Goal: Task Accomplishment & Management: Use online tool/utility

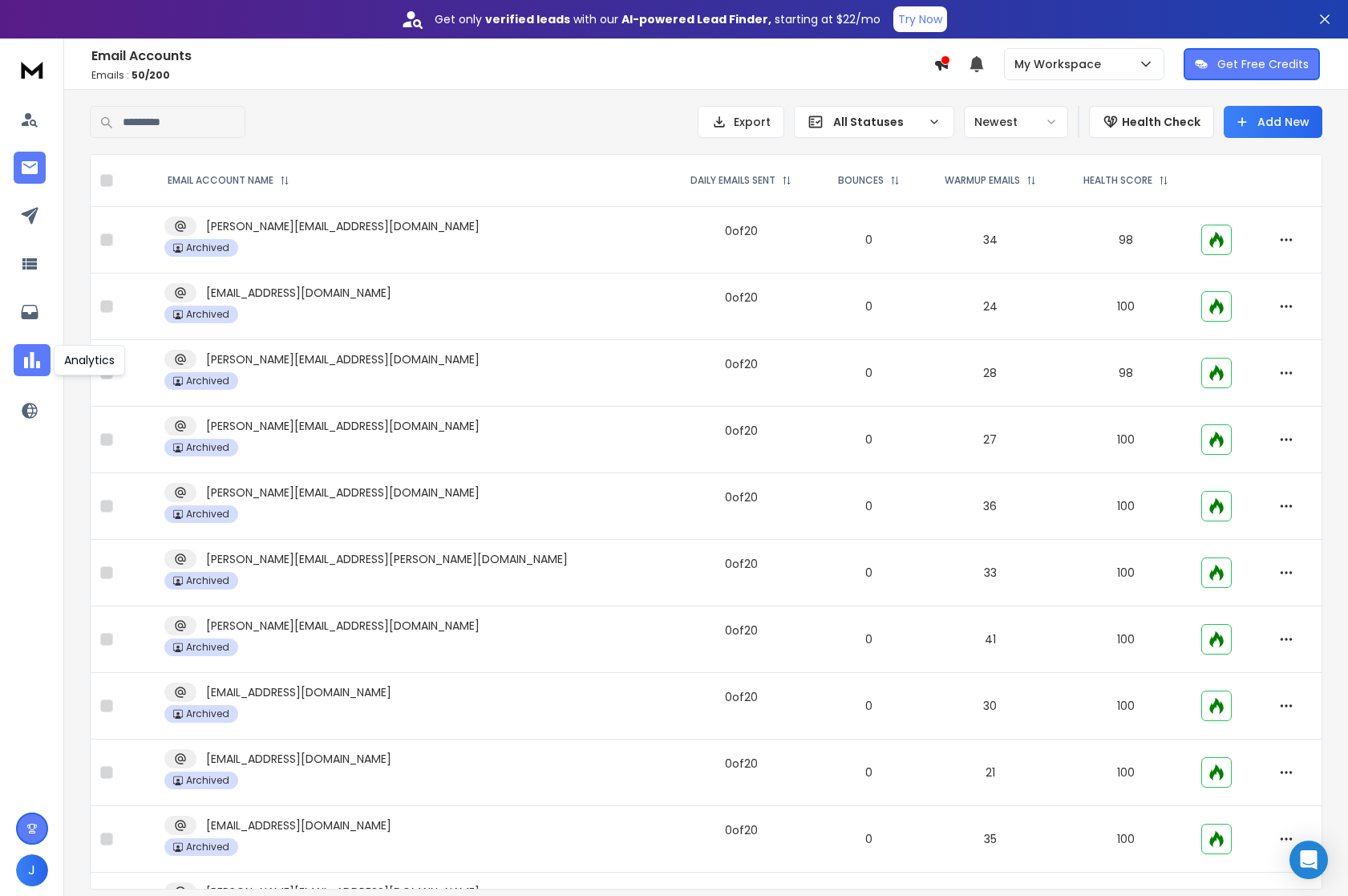
click at [32, 359] on icon at bounding box center [32, 360] width 16 height 16
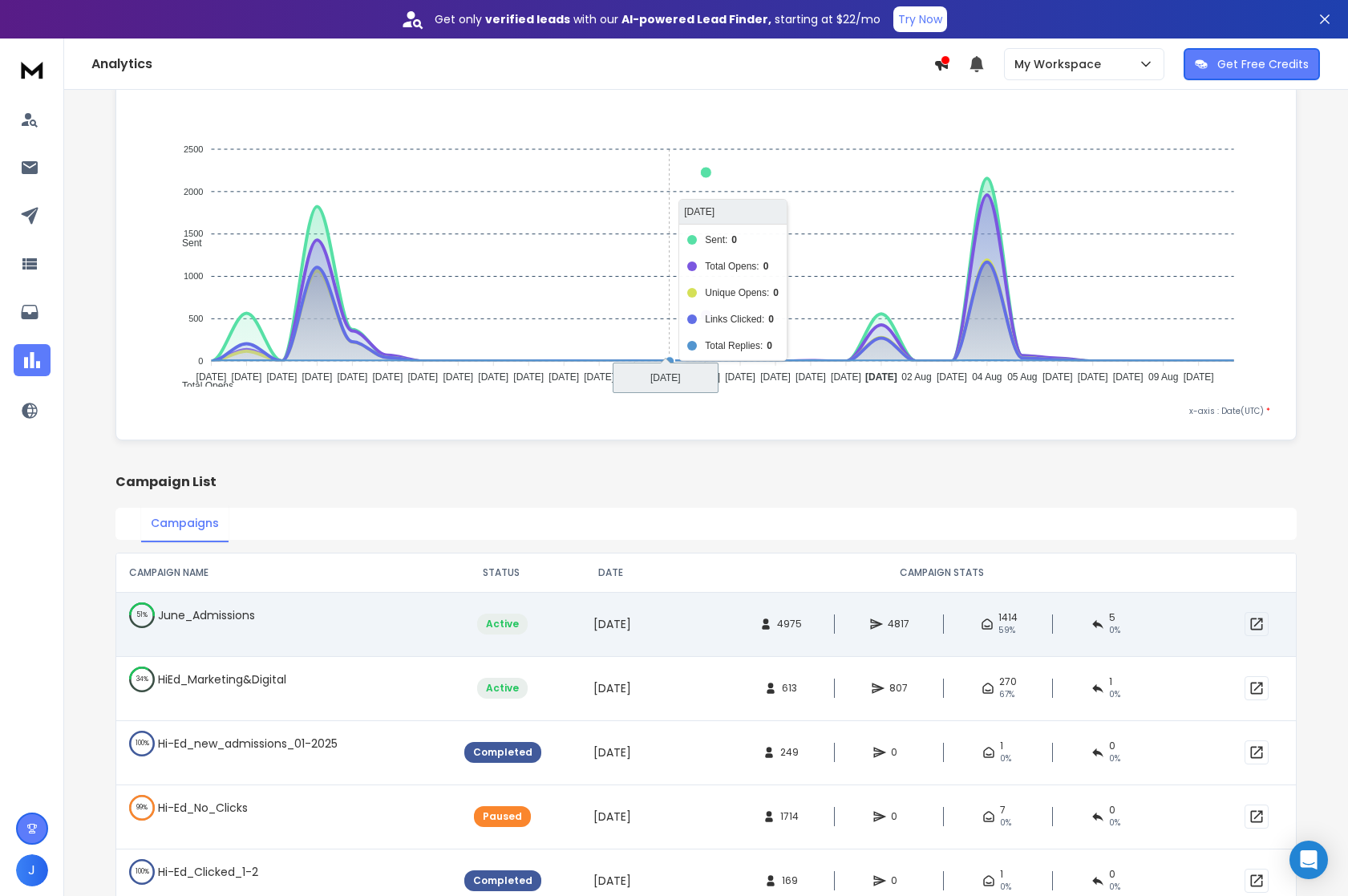
scroll to position [306, 0]
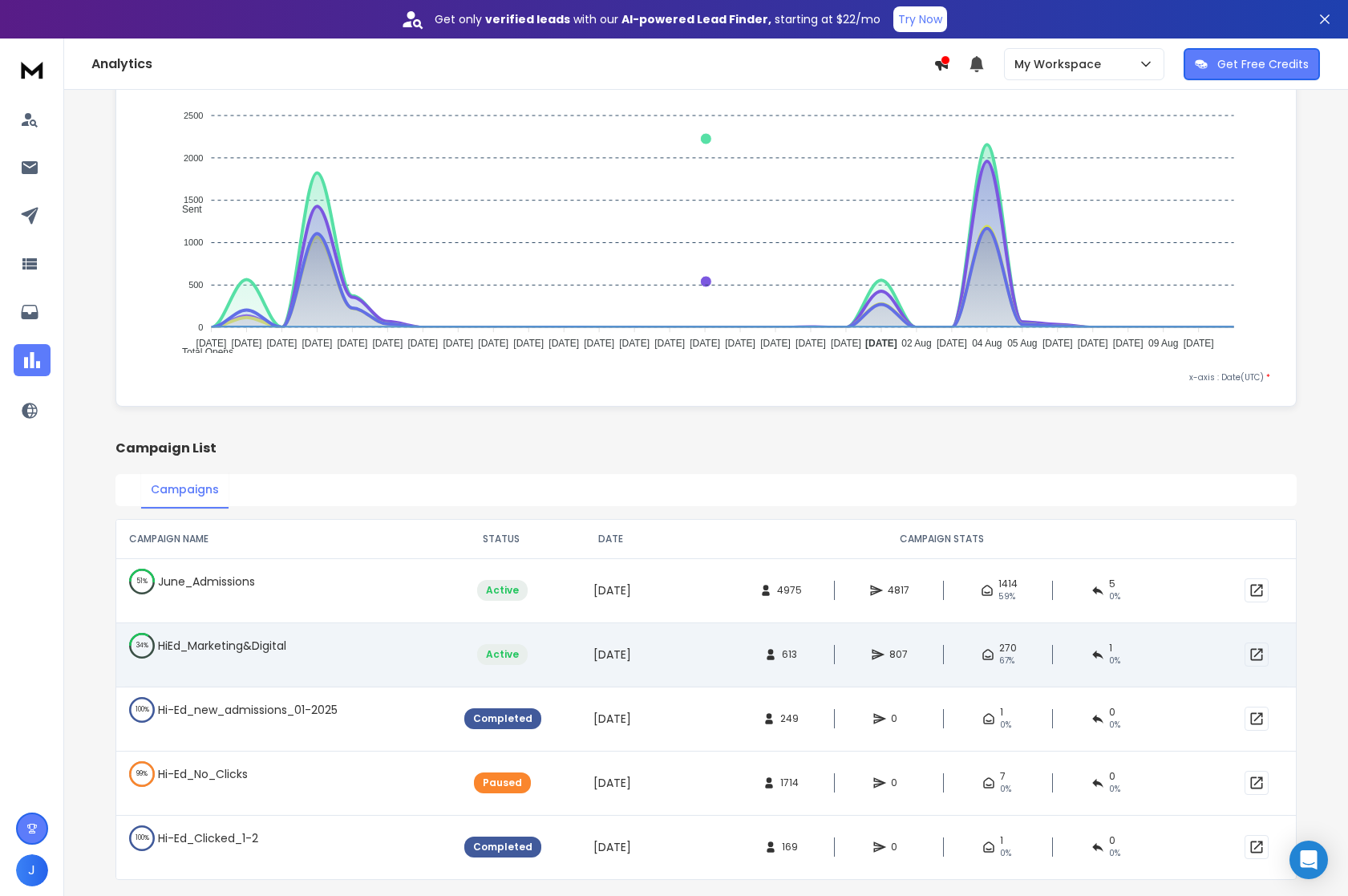
click at [1258, 652] on icon at bounding box center [1257, 654] width 16 height 16
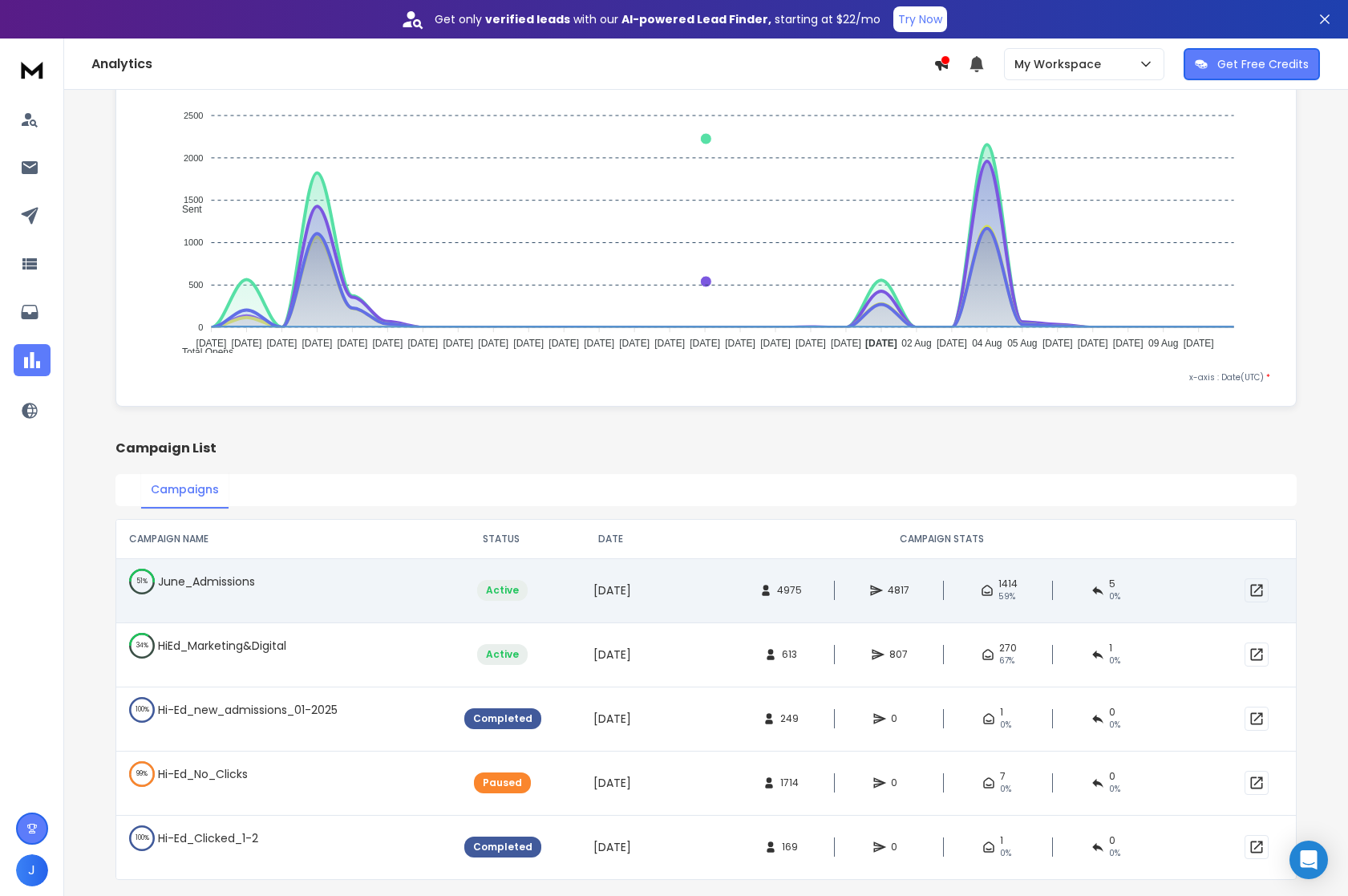
click at [1263, 589] on icon at bounding box center [1257, 590] width 16 height 16
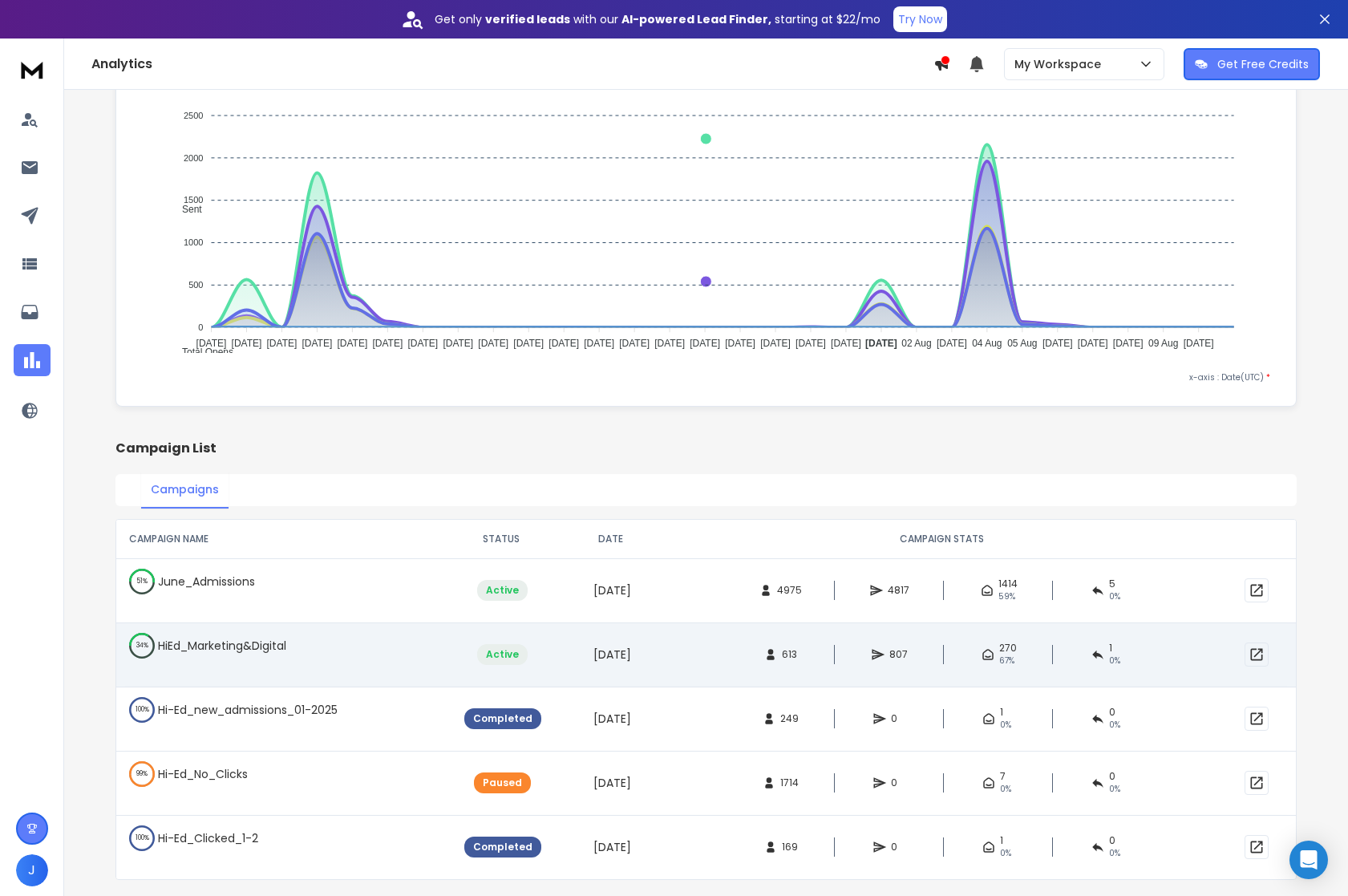
click at [1257, 652] on icon at bounding box center [1257, 654] width 16 height 16
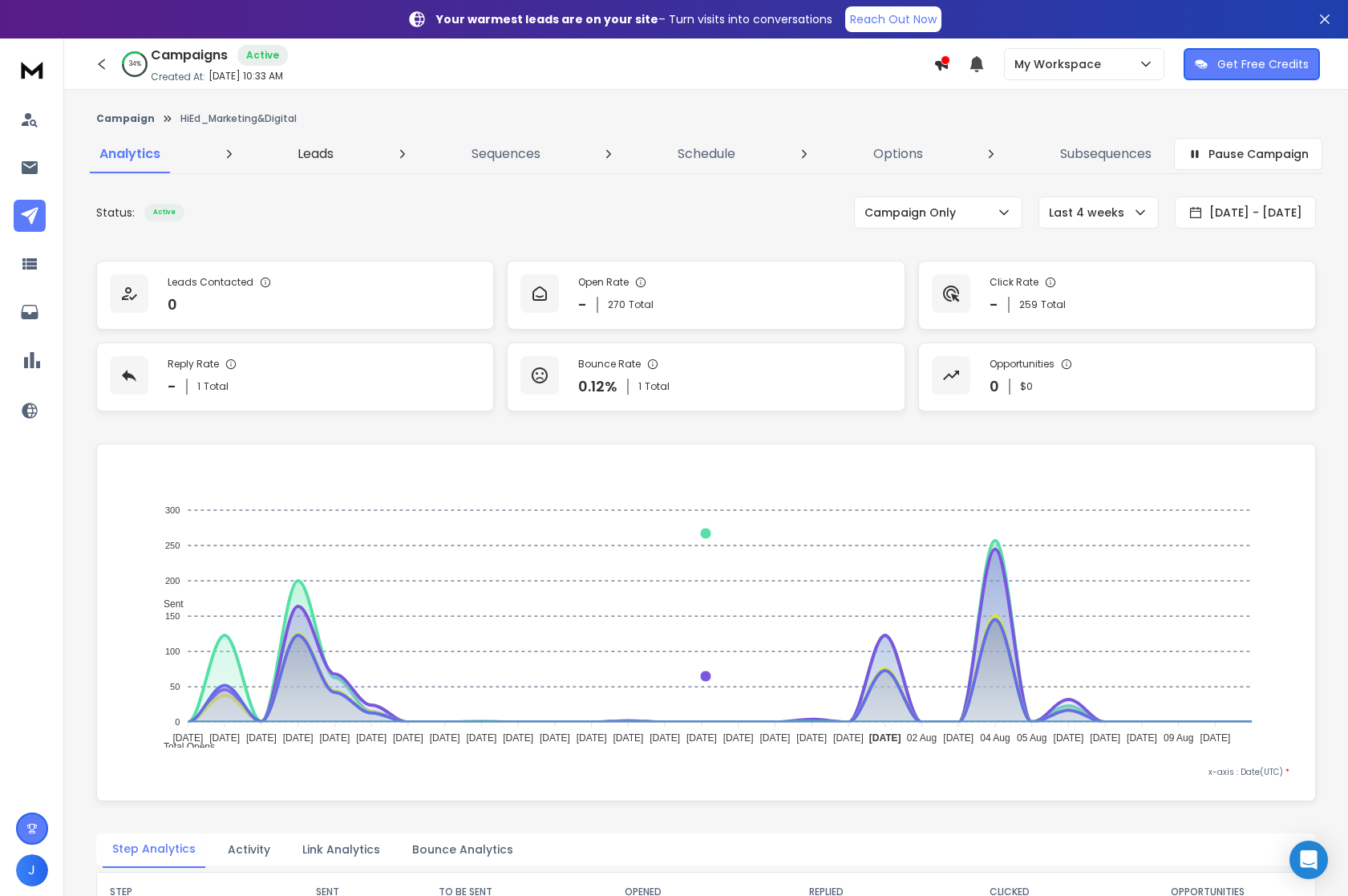
click at [308, 147] on p "Leads" at bounding box center [315, 154] width 36 height 20
click at [314, 154] on p "Leads" at bounding box center [315, 154] width 36 height 20
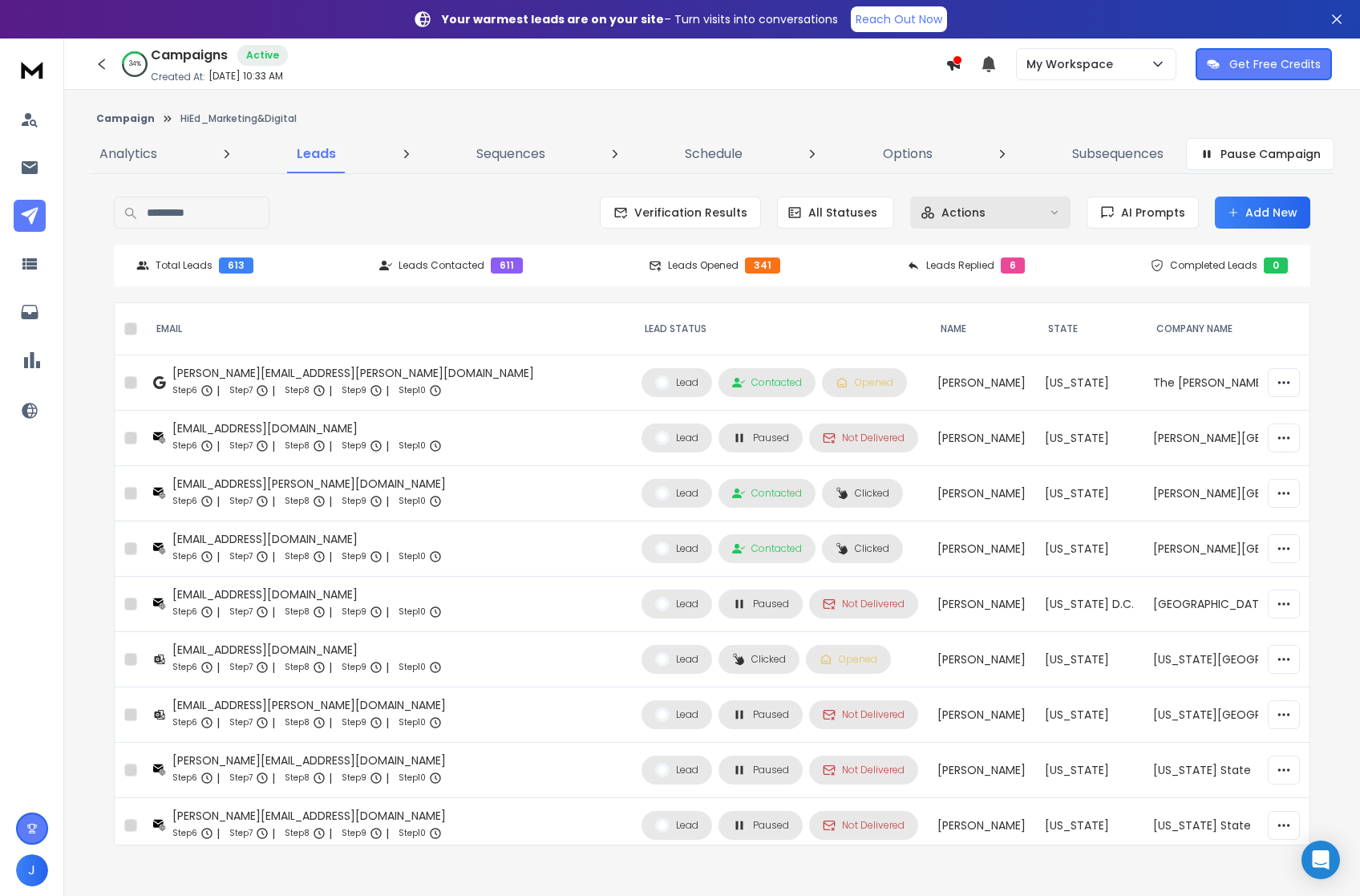
click at [957, 216] on p "Actions" at bounding box center [964, 212] width 44 height 16
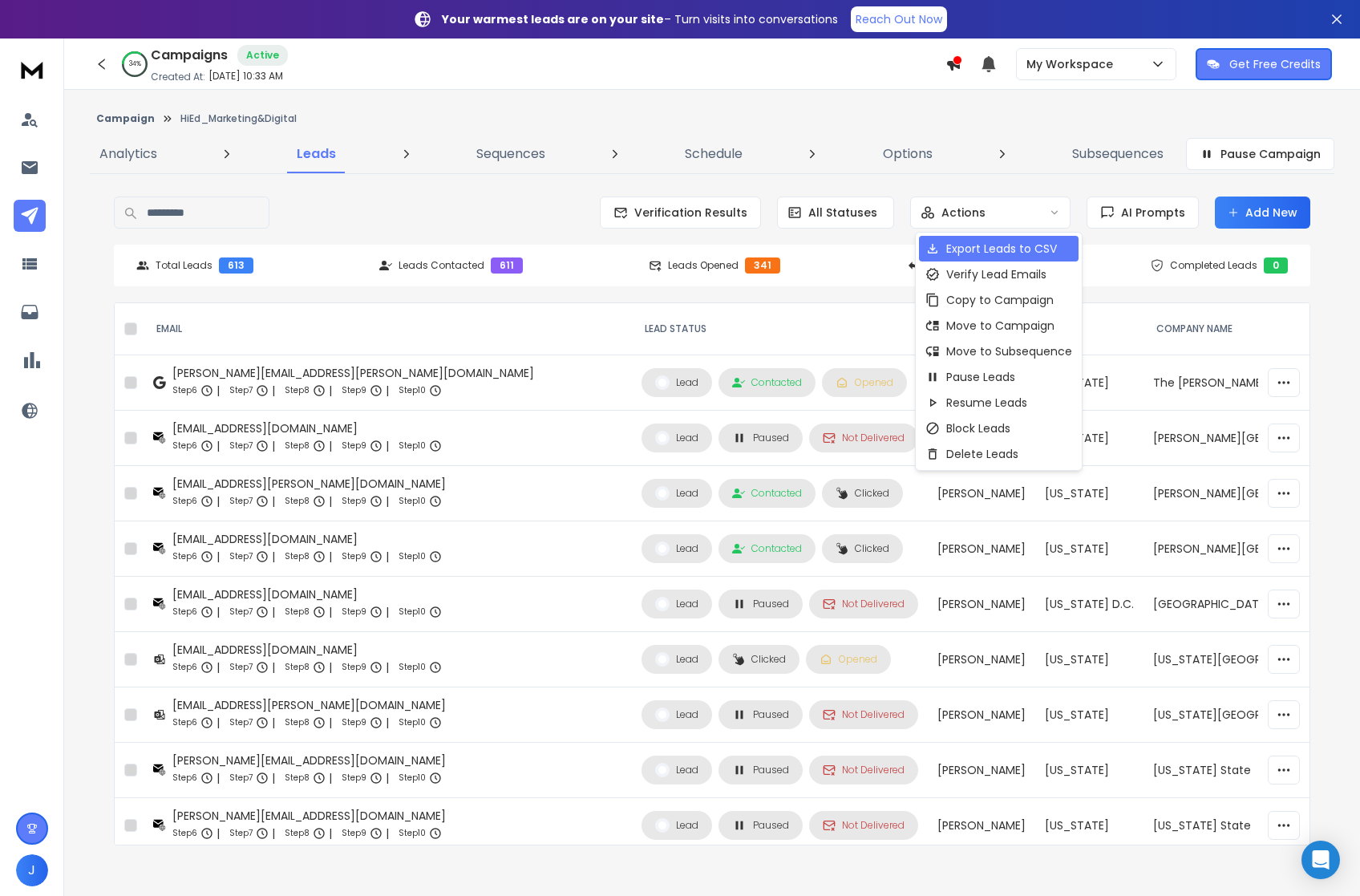
click at [975, 255] on p "Export Leads to CSV" at bounding box center [1002, 249] width 111 height 16
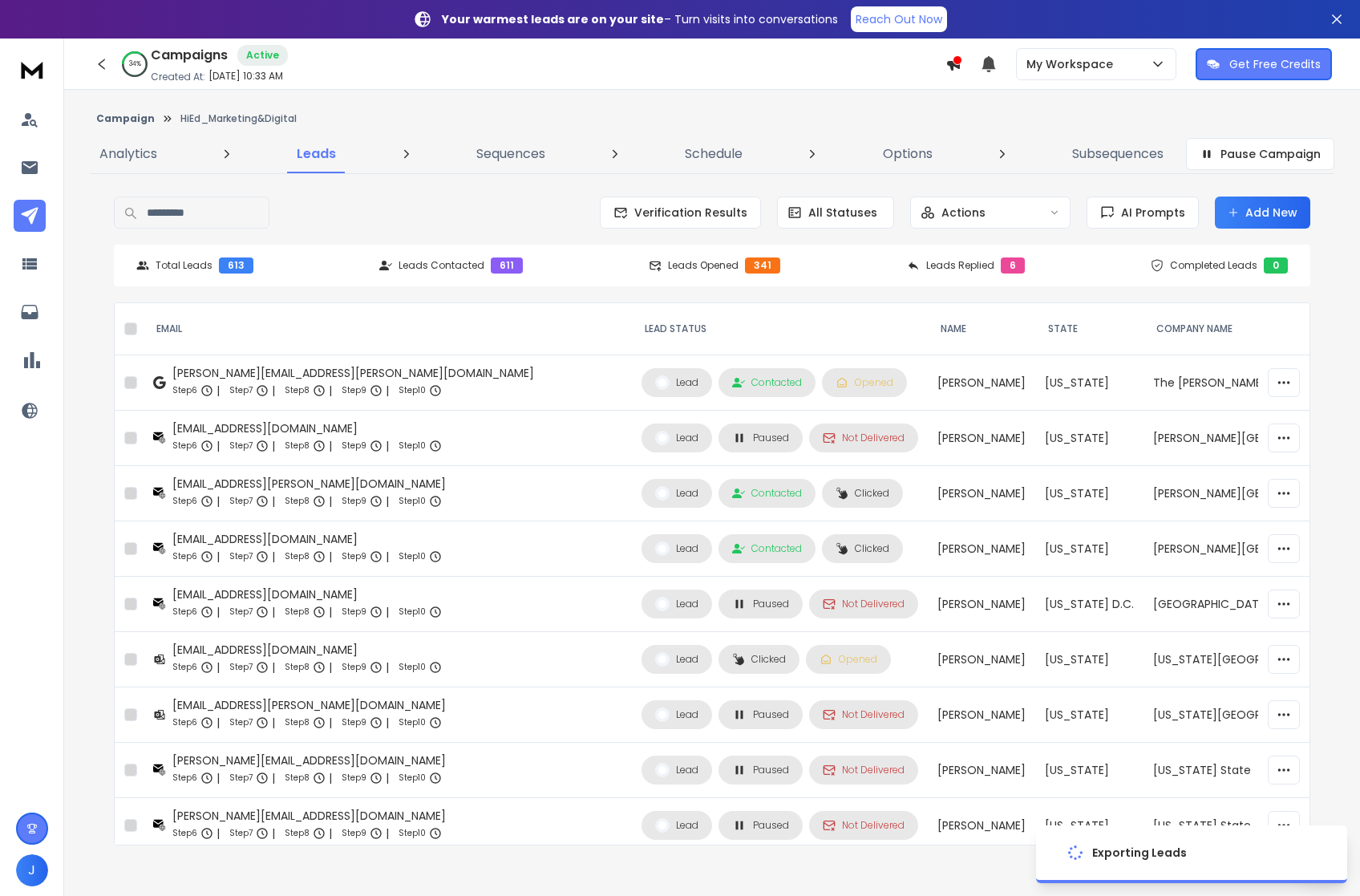
click at [1339, 15] on icon at bounding box center [1337, 19] width 15 height 15
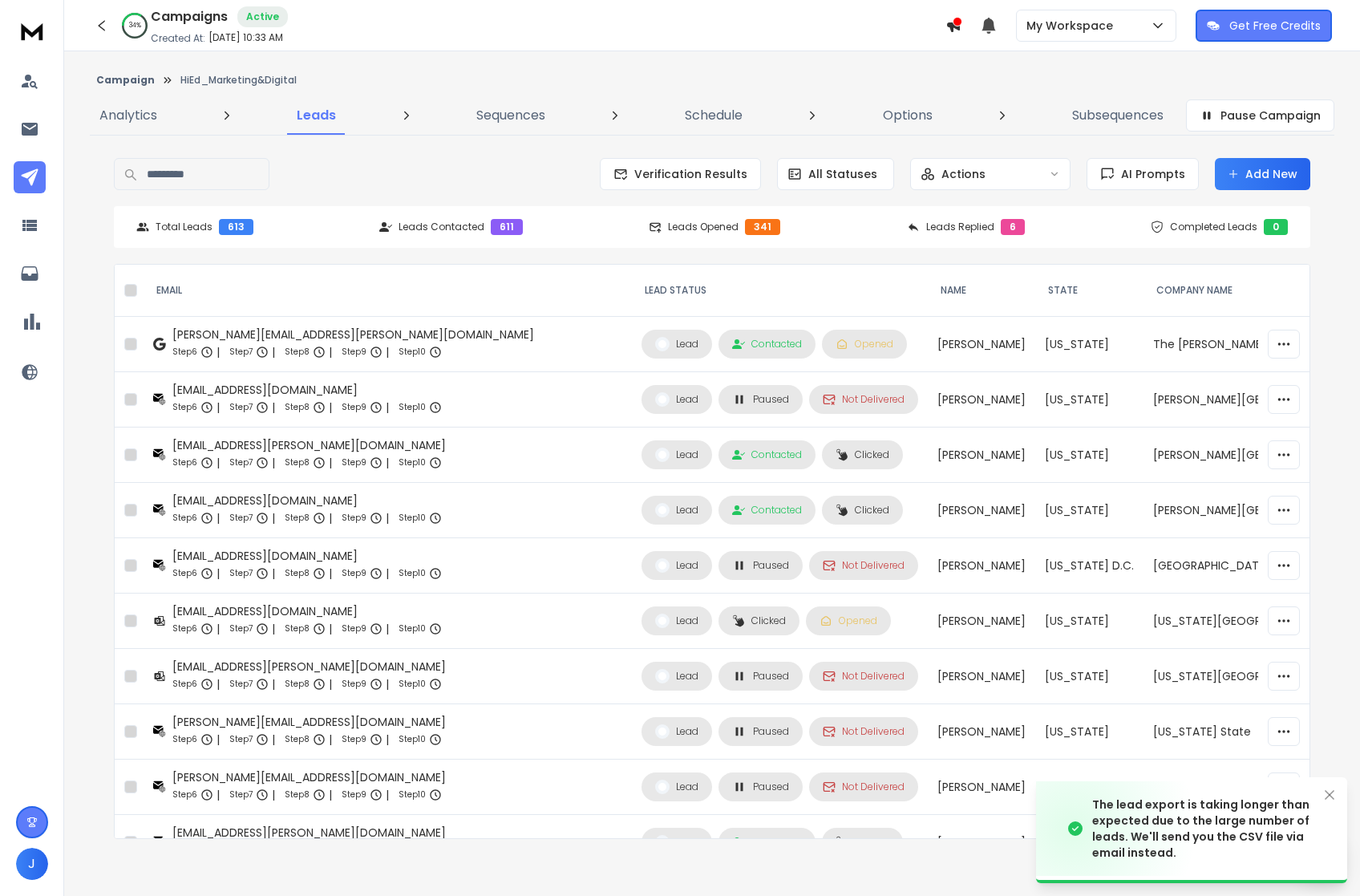
click at [1330, 794] on div "The lead export is taking longer than expected due to the large number of leads…" at bounding box center [1198, 829] width 298 height 102
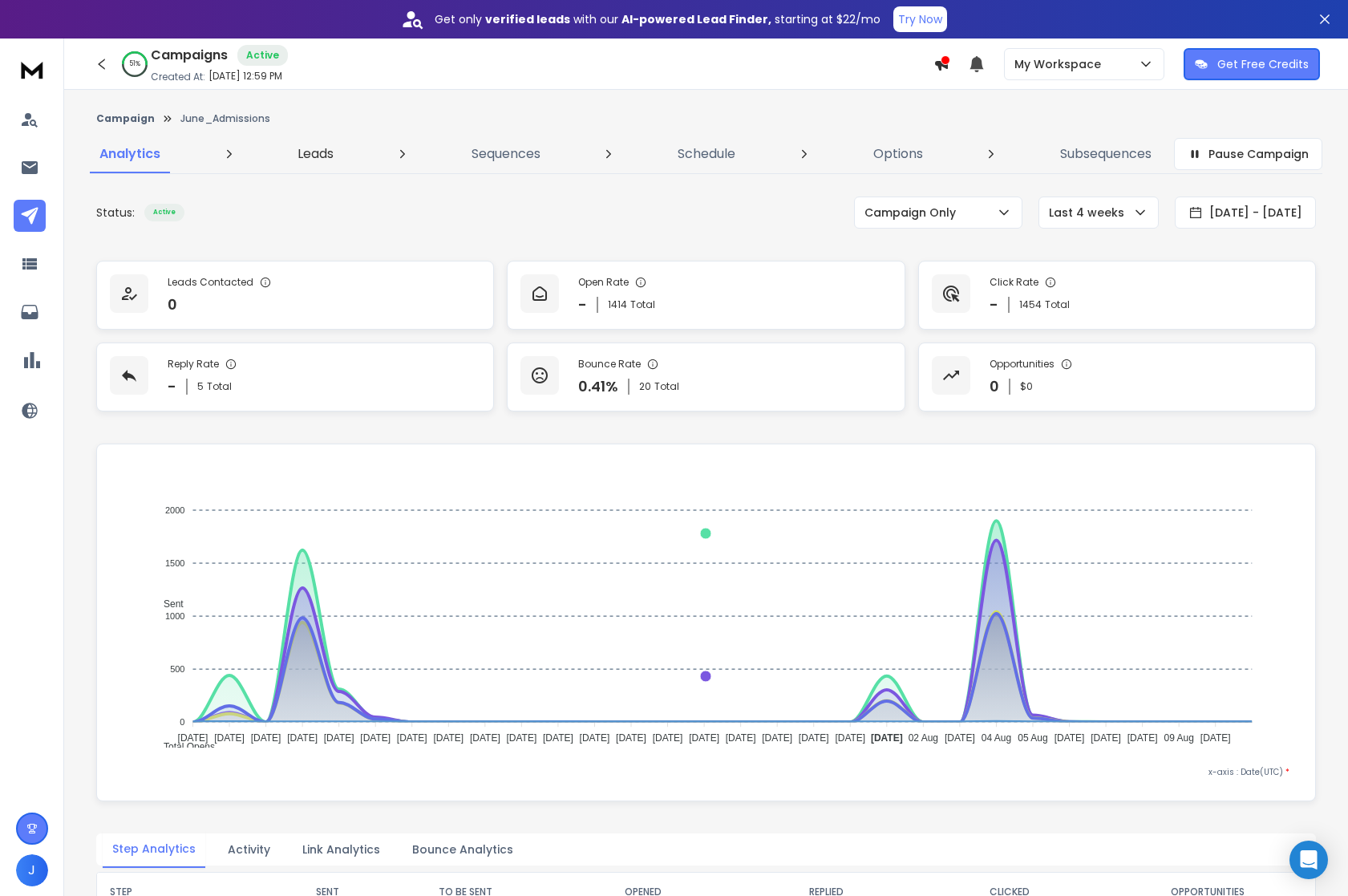
click at [324, 155] on p "Leads" at bounding box center [315, 154] width 36 height 20
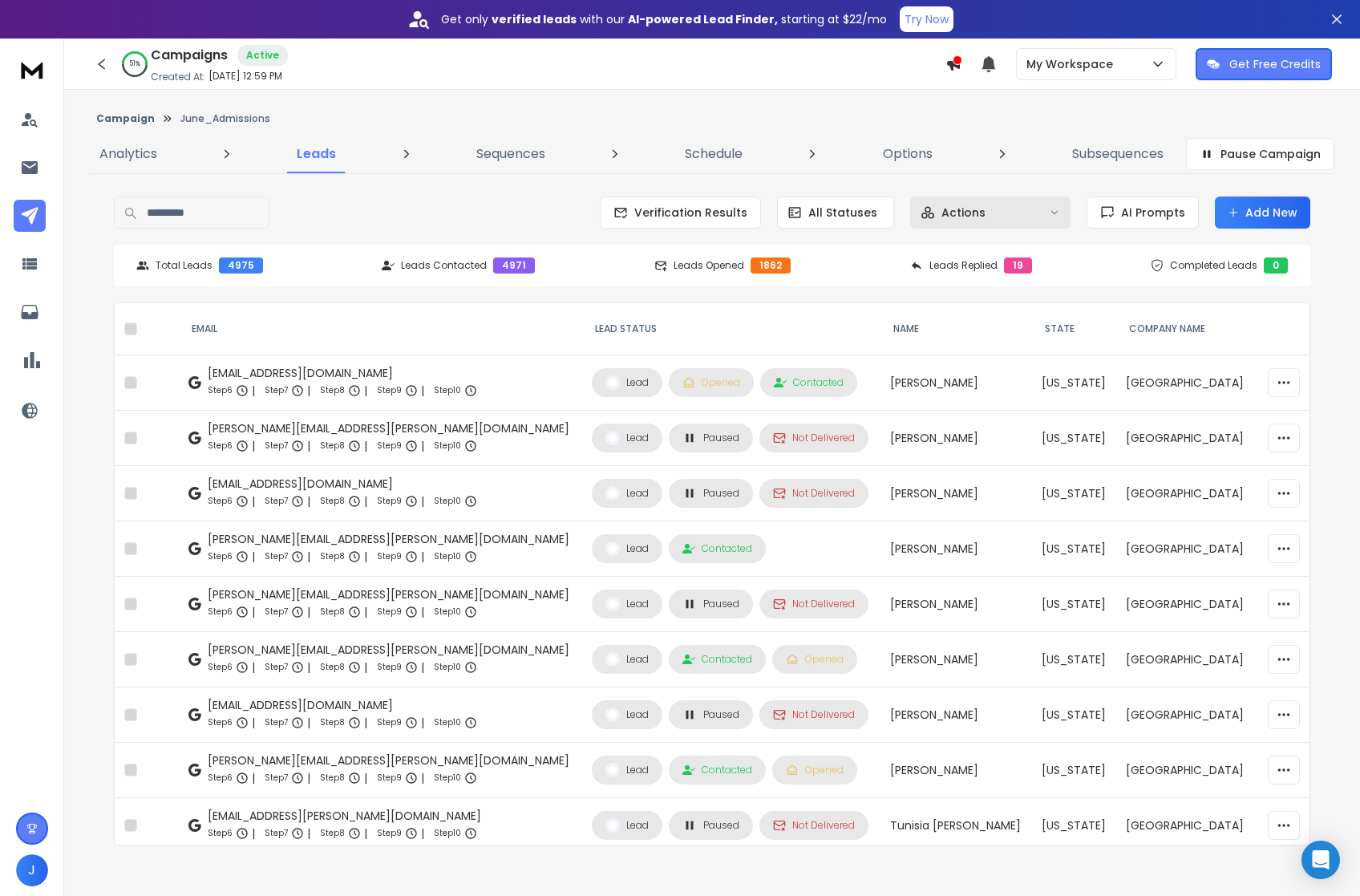
click at [953, 211] on p "Actions" at bounding box center [964, 212] width 44 height 16
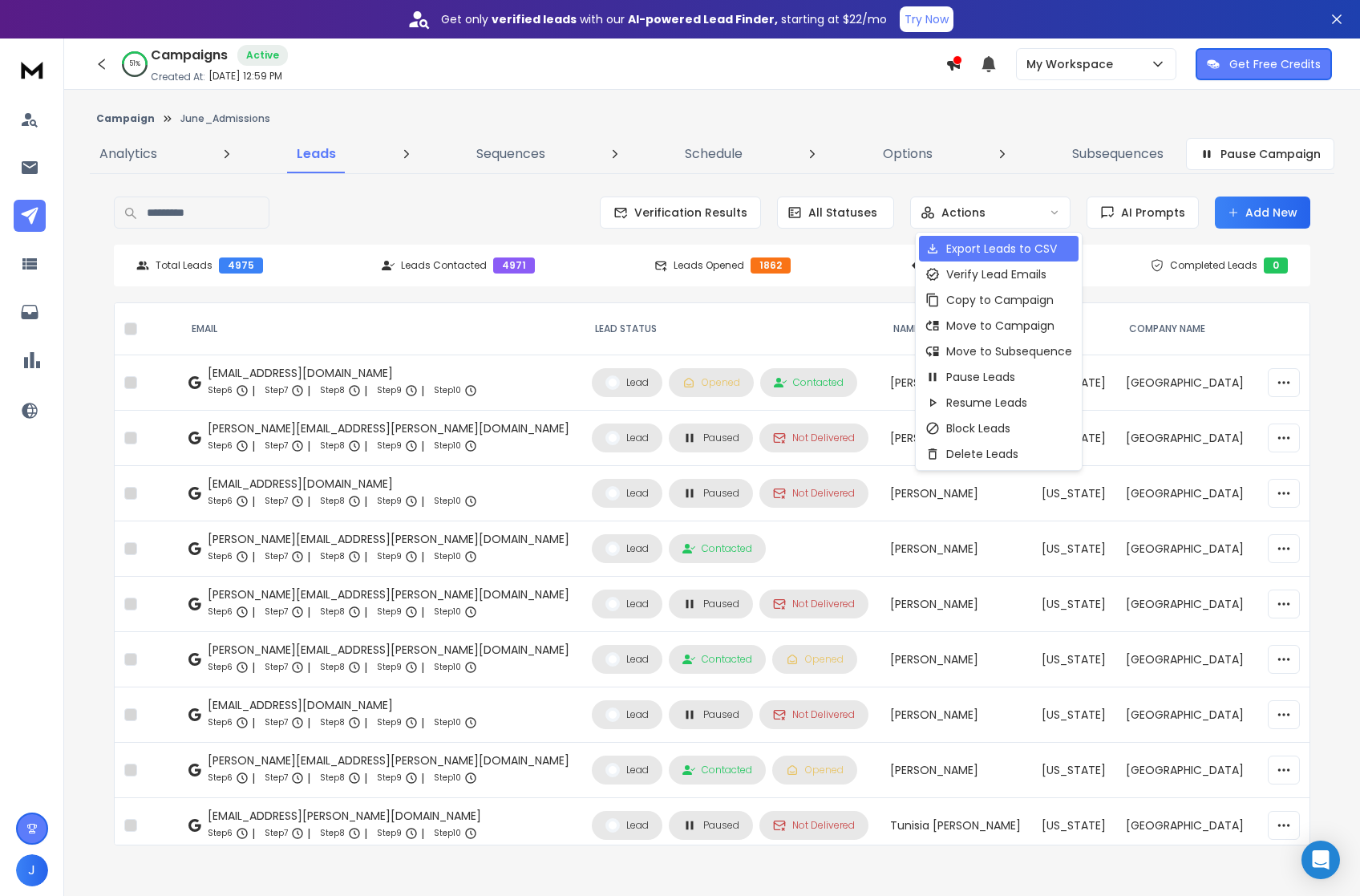
click at [978, 250] on p "Export Leads to CSV" at bounding box center [1002, 249] width 111 height 16
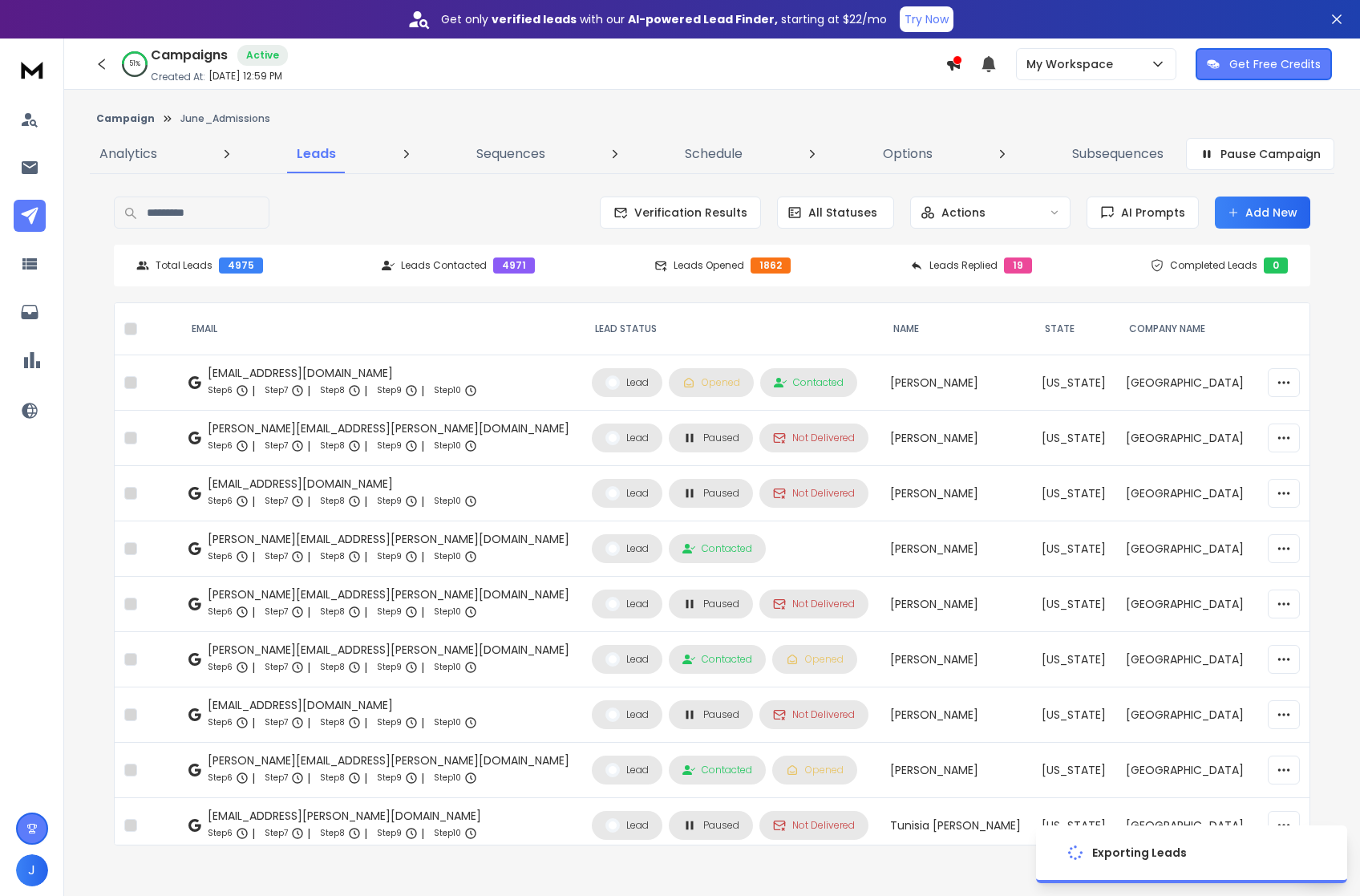
click at [1336, 19] on icon at bounding box center [1337, 19] width 9 height 9
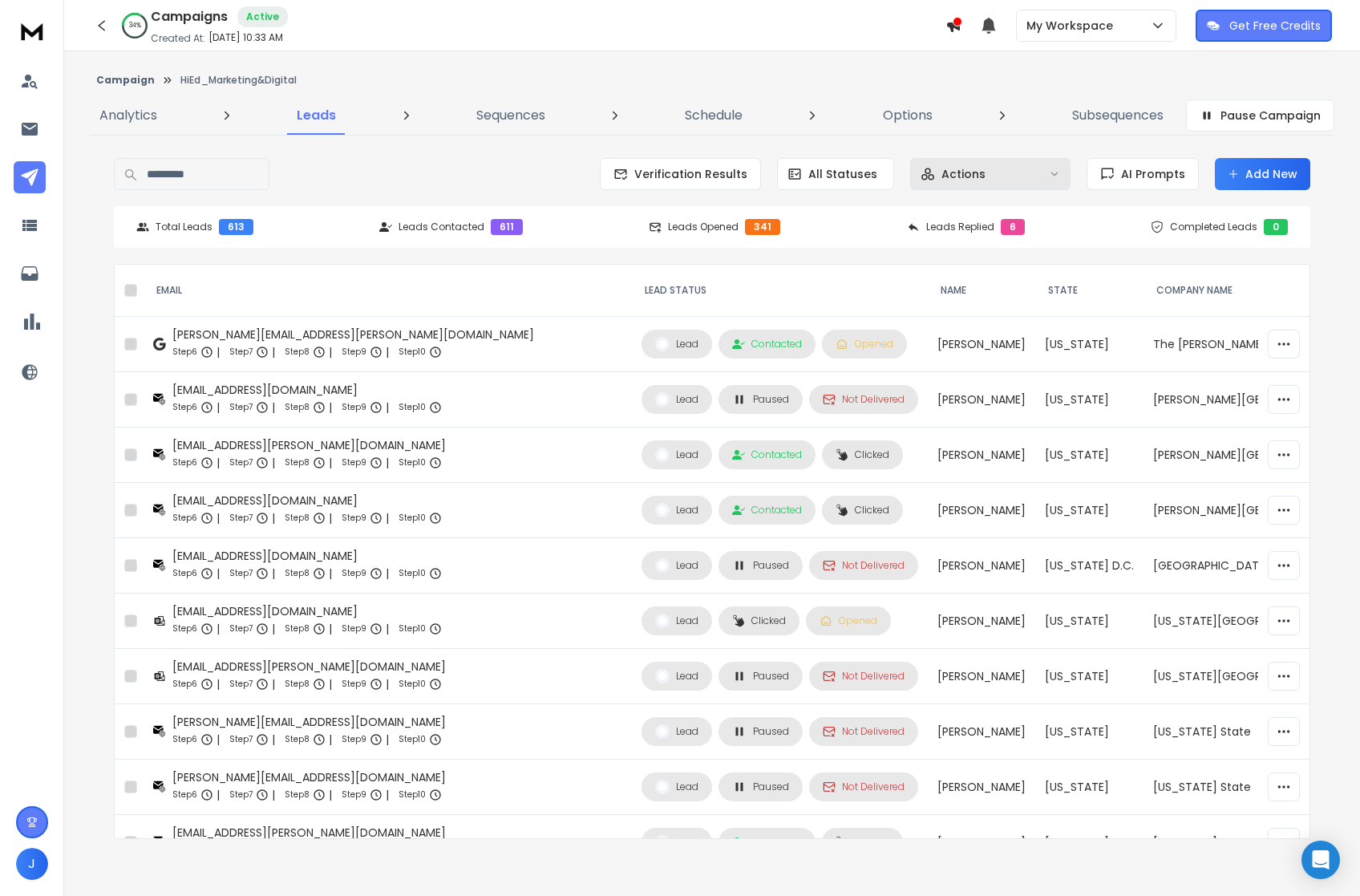
click at [980, 173] on p "Actions" at bounding box center [964, 173] width 44 height 16
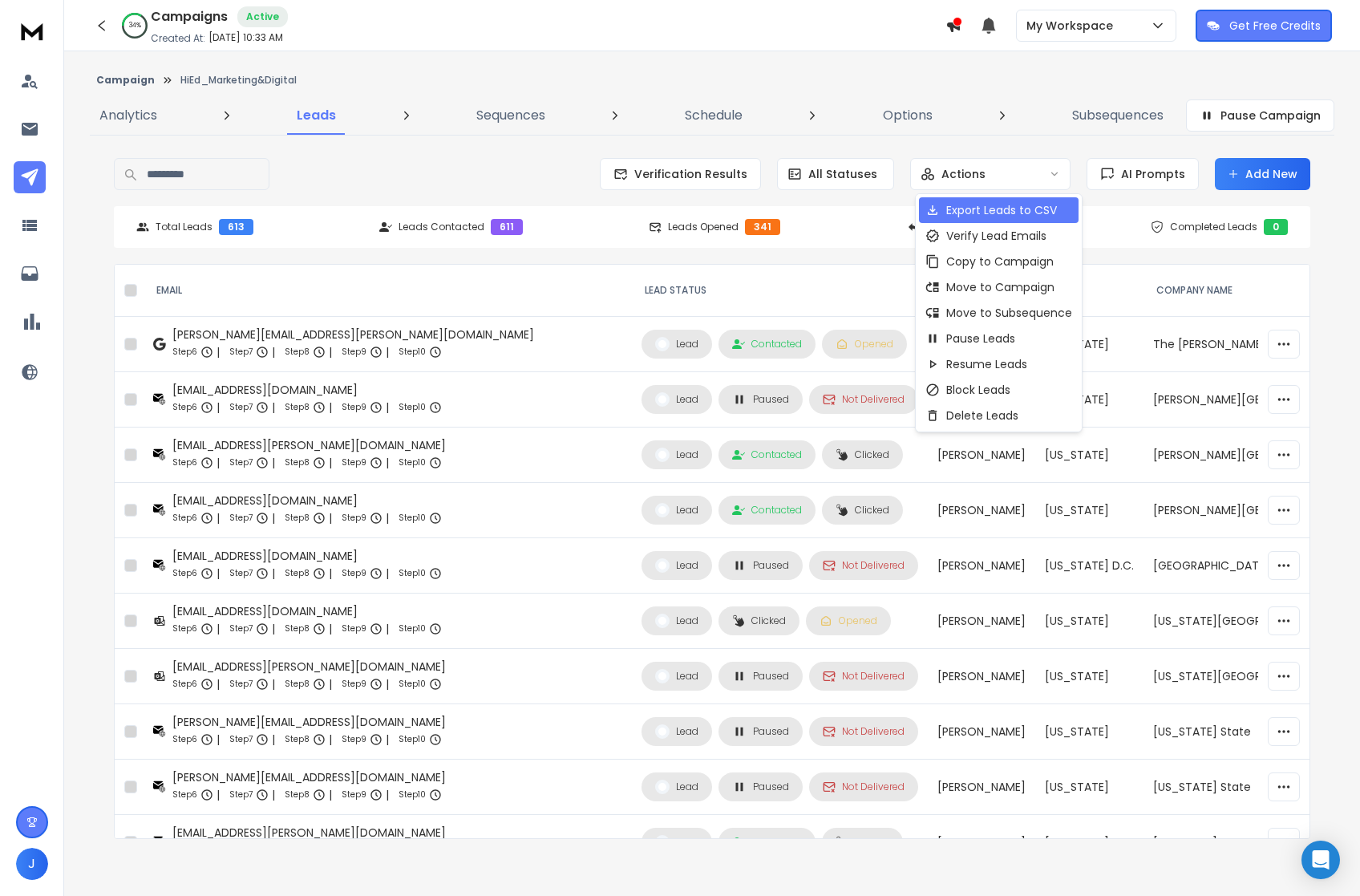
click at [976, 209] on p "Export Leads to CSV" at bounding box center [1002, 210] width 111 height 16
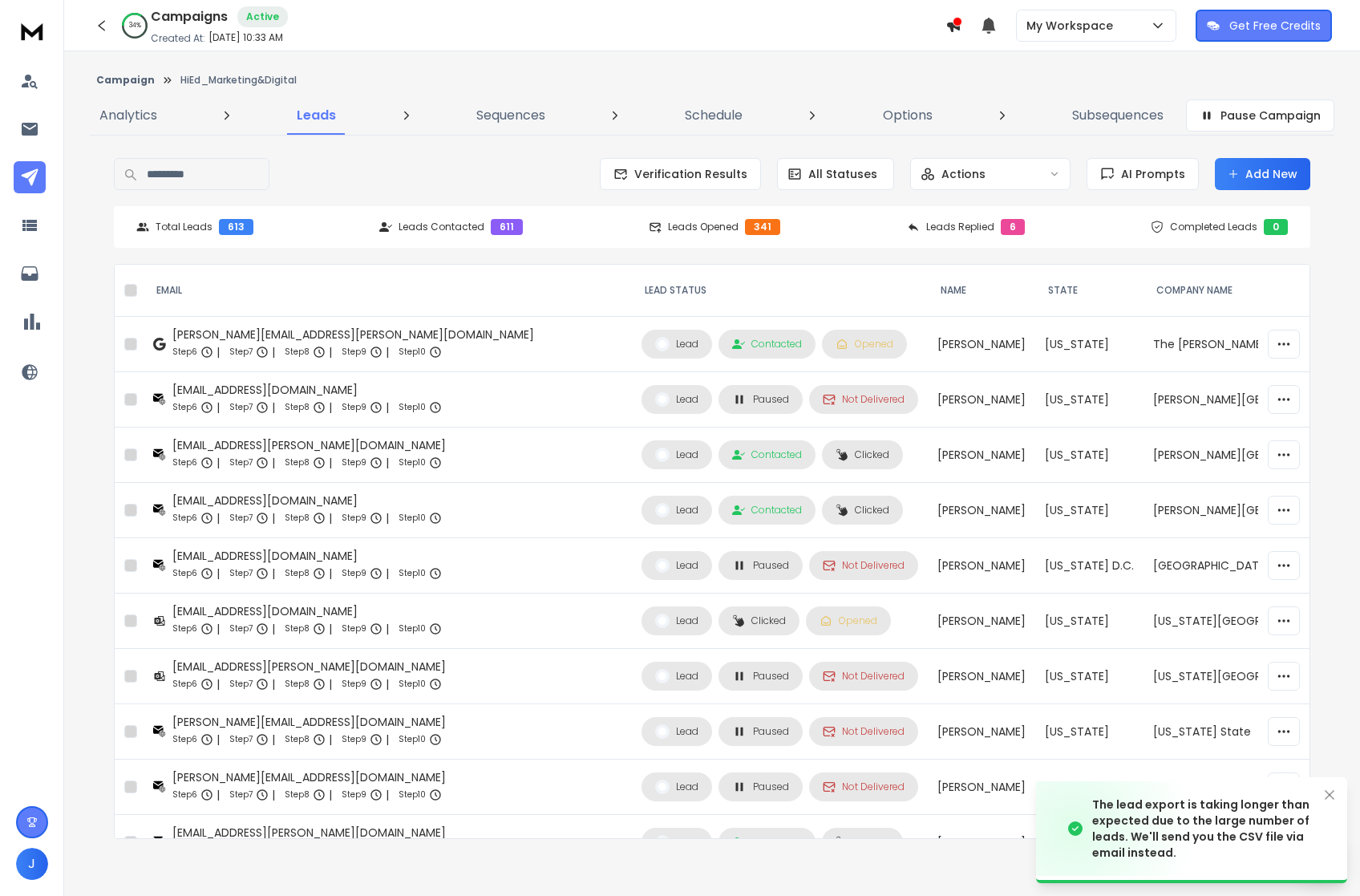
click at [1332, 794] on div "The lead export is taking longer than expected due to the large number of leads…" at bounding box center [1198, 829] width 298 height 102
click at [1328, 792] on div "The lead export is taking longer than expected due to the large number of leads…" at bounding box center [1198, 829] width 298 height 102
click at [1331, 718] on div "Verification Results All Statuses Actions AI Prompts Add New Total Leads 613 Le…" at bounding box center [712, 489] width 1245 height 677
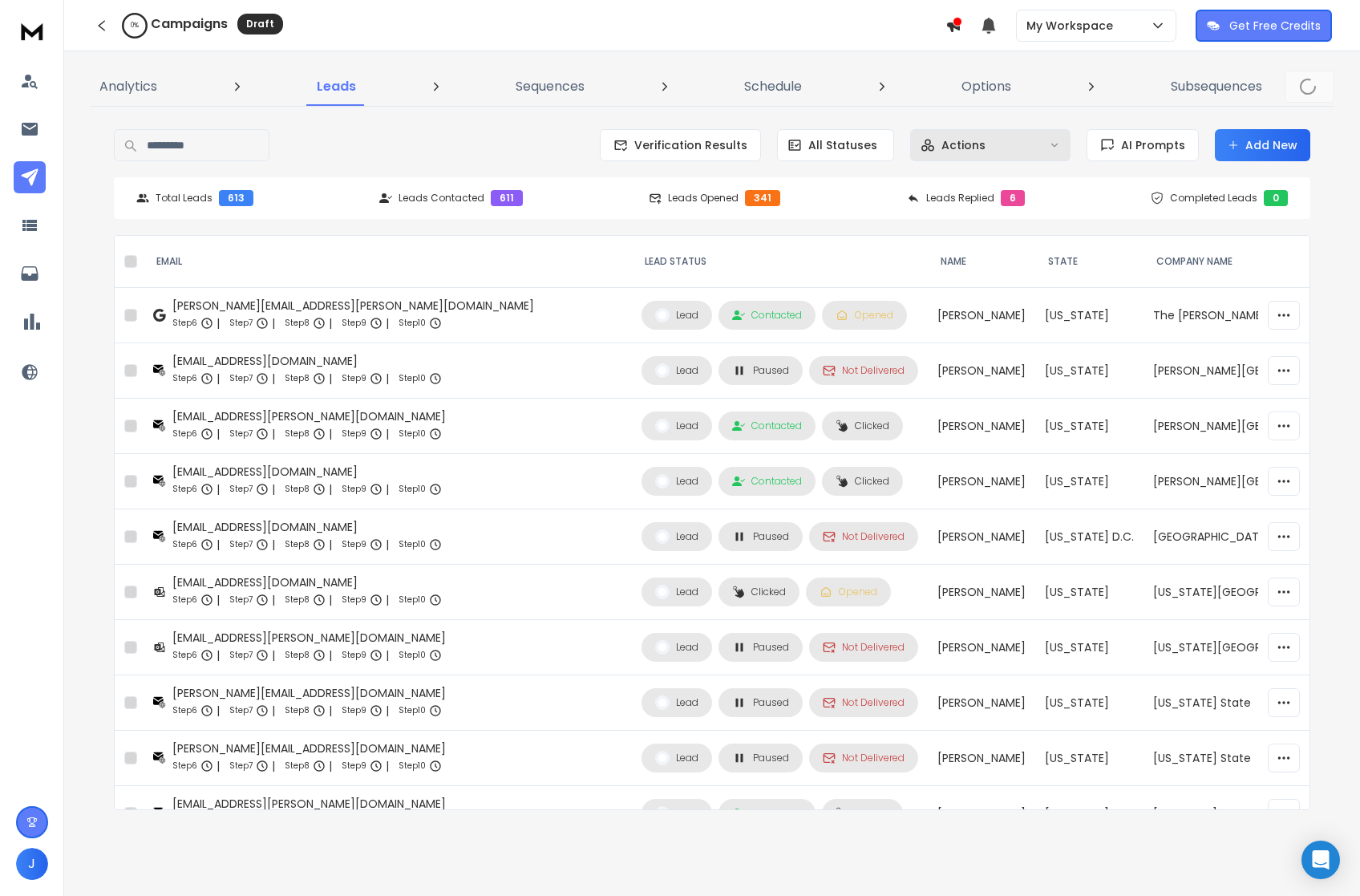
click at [958, 145] on p "Actions" at bounding box center [964, 145] width 44 height 16
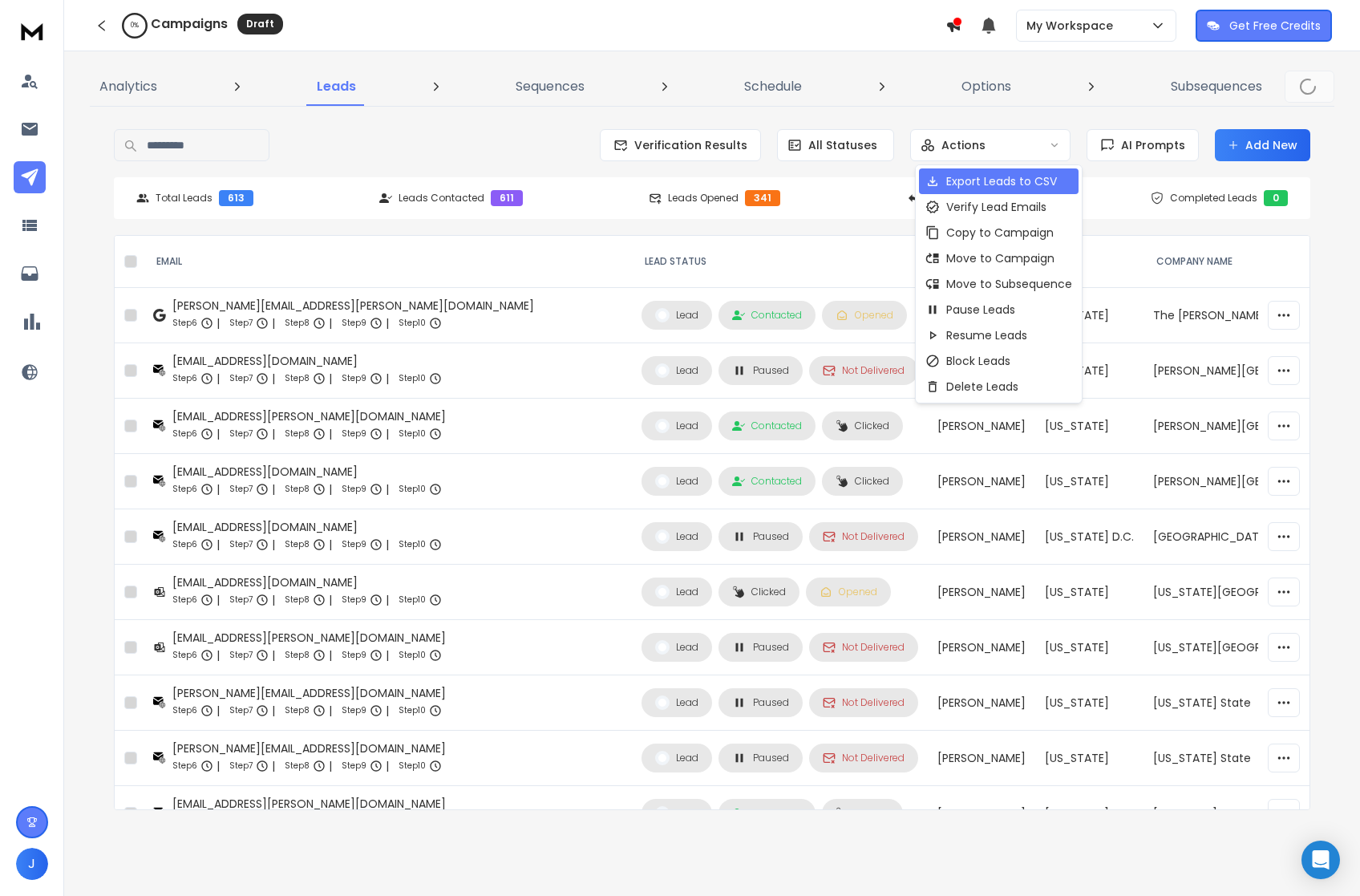
click at [969, 183] on p "Export Leads to CSV" at bounding box center [1002, 181] width 111 height 16
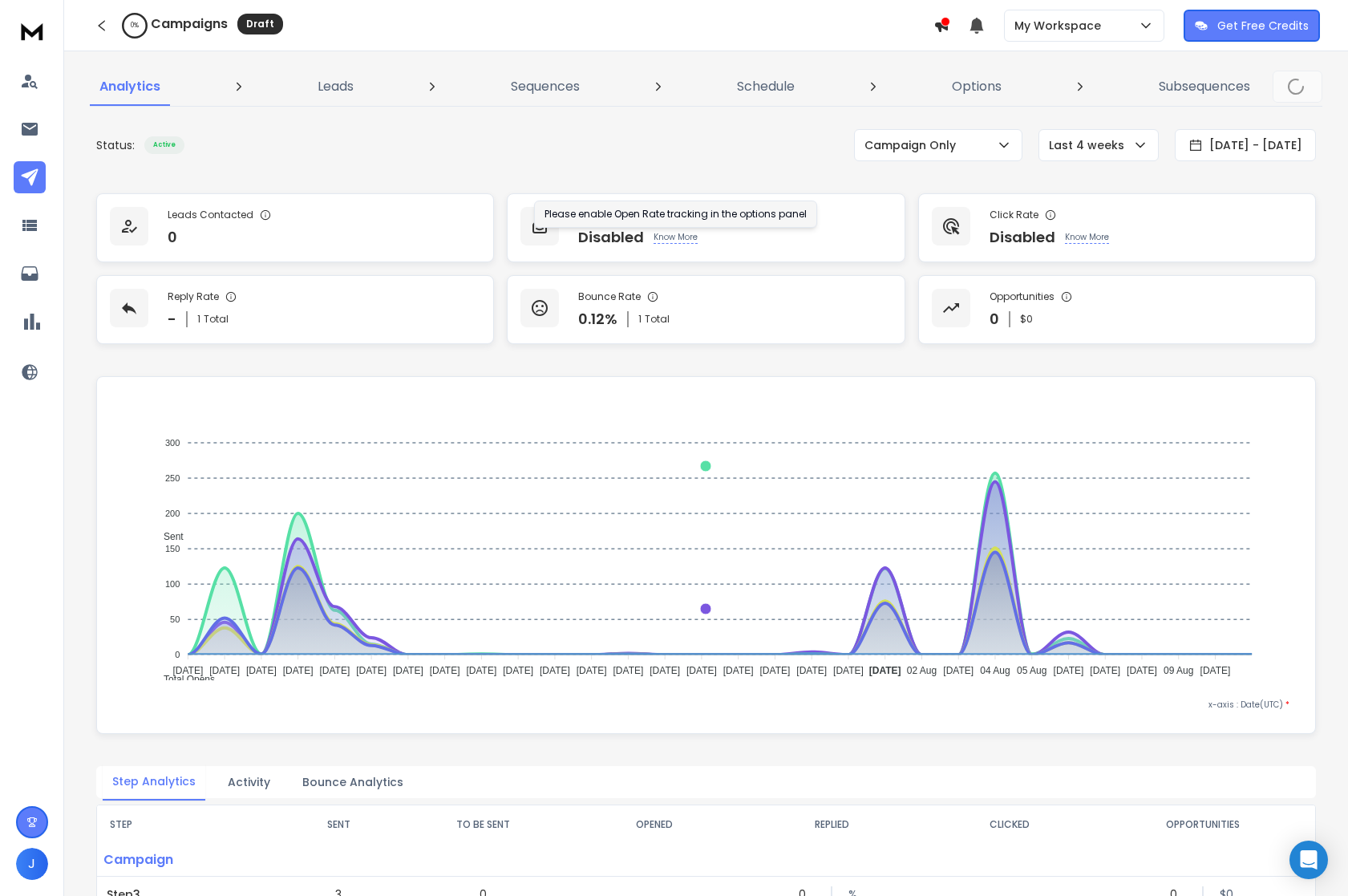
click at [672, 236] on p "Know More" at bounding box center [676, 237] width 44 height 13
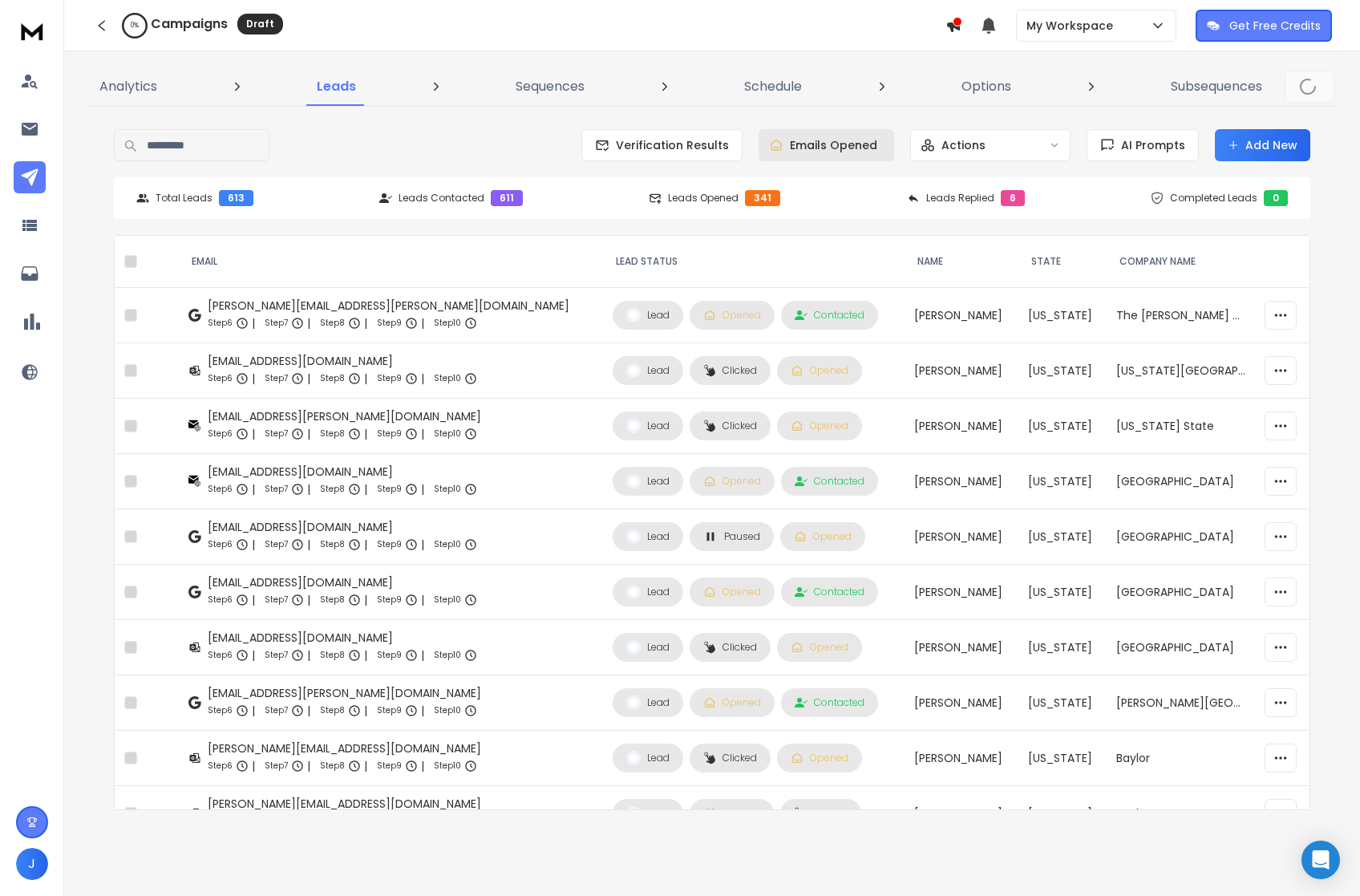
click at [834, 143] on p "Emails Opened" at bounding box center [834, 145] width 87 height 16
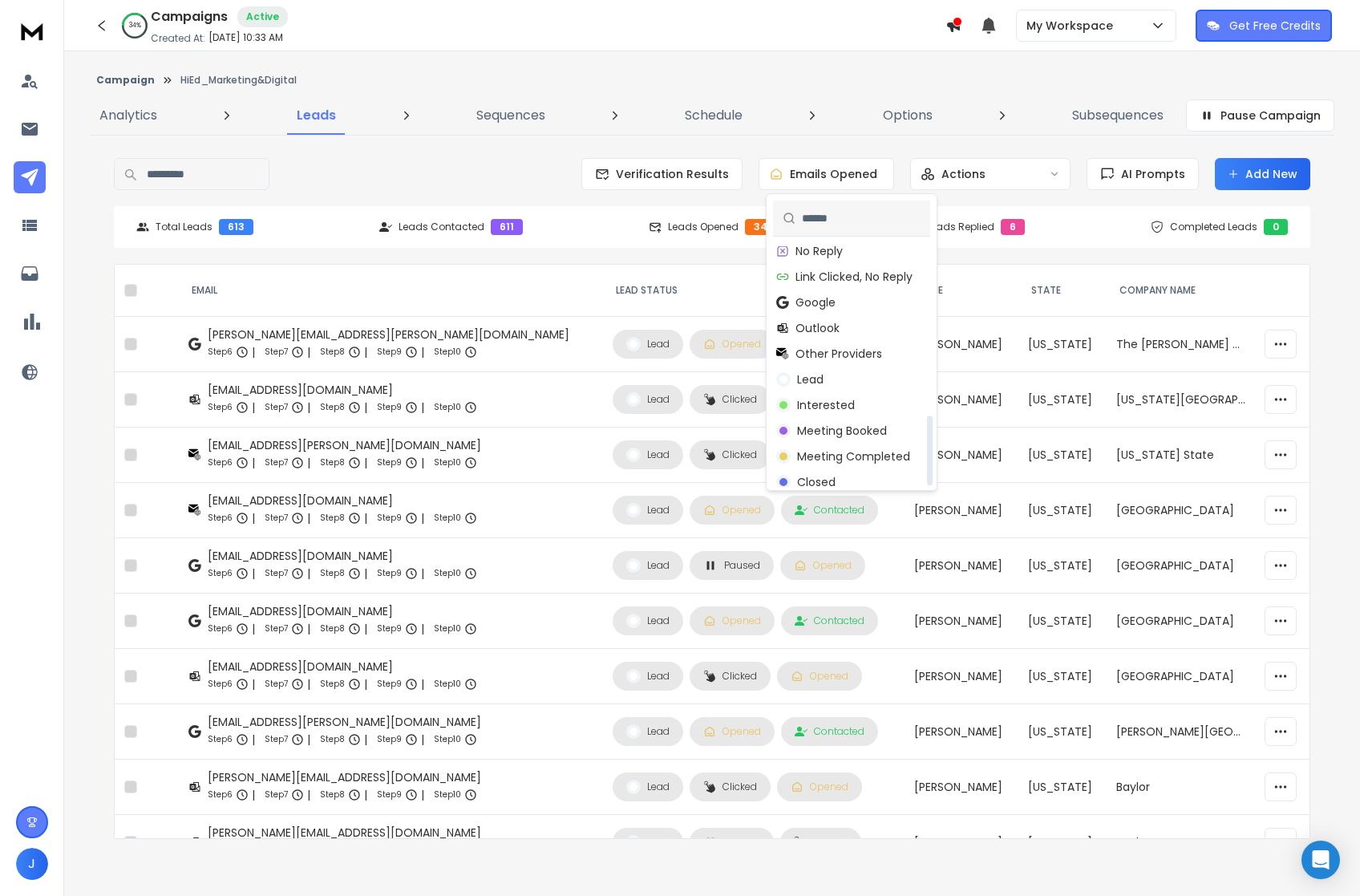
scroll to position [581, 0]
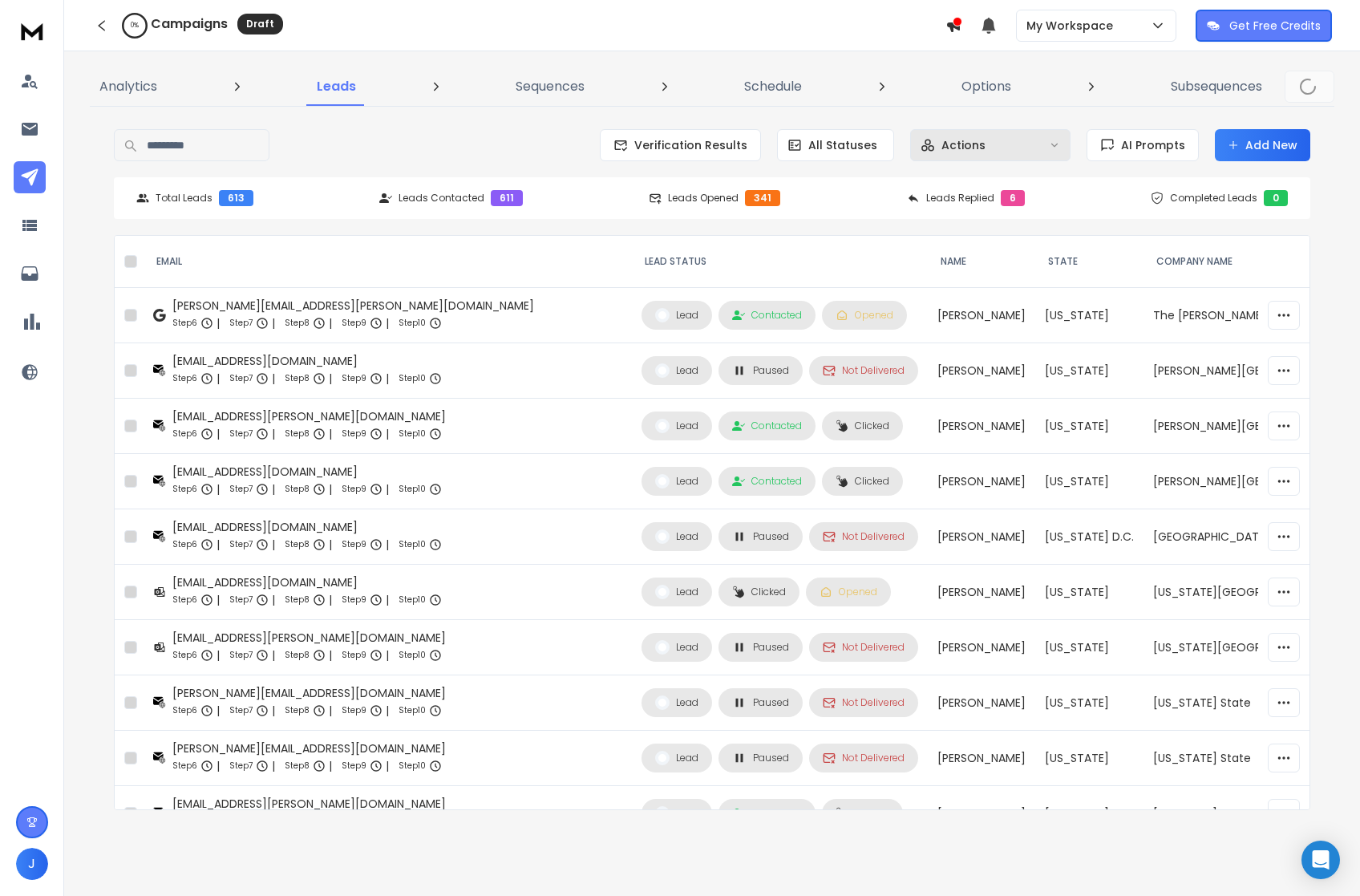
click at [960, 138] on p "Actions" at bounding box center [964, 145] width 44 height 16
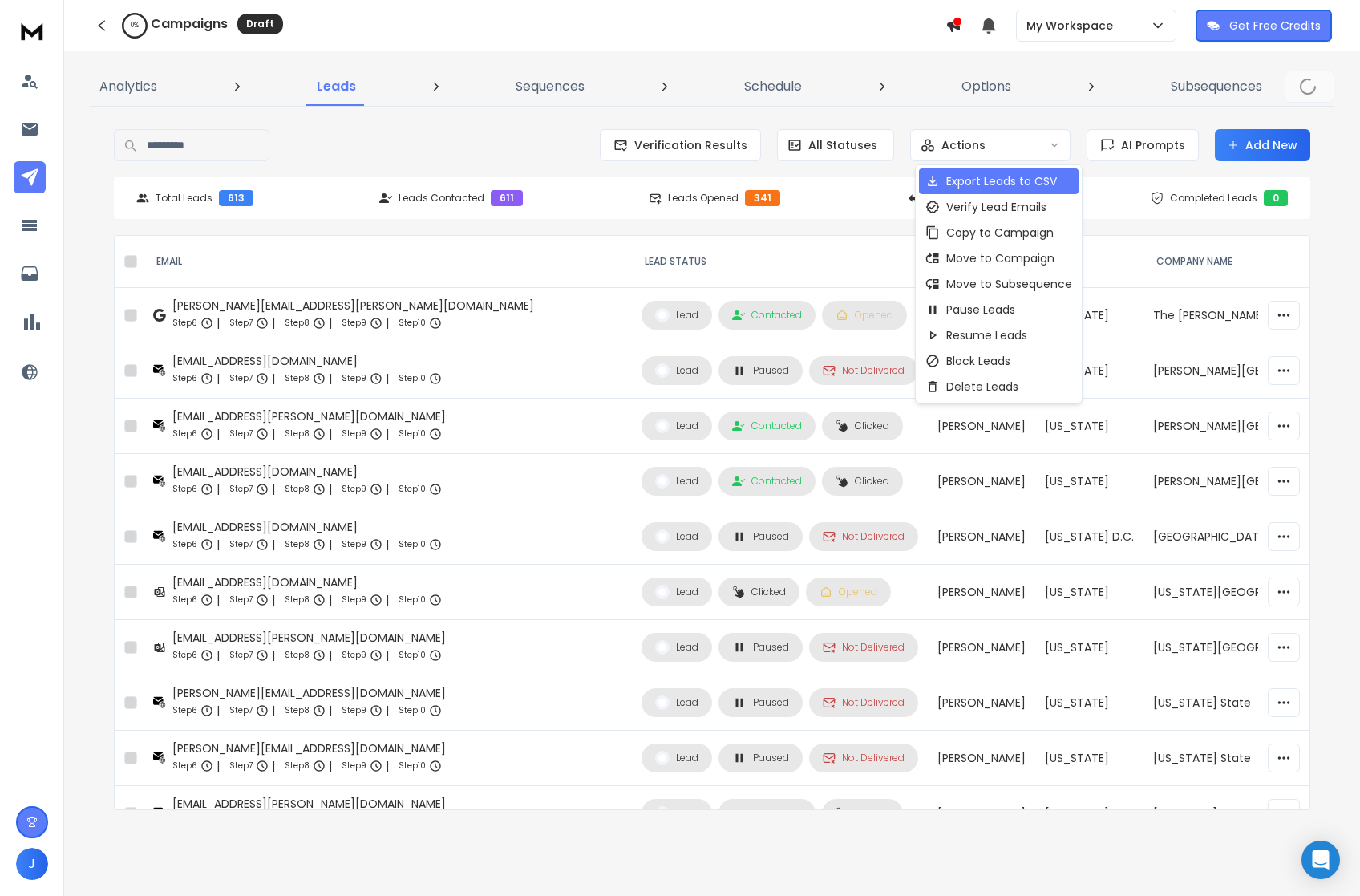
click at [1002, 183] on body "Get only verified leads with our AI-powered Lead Finder, starting at $22/mo Try…" at bounding box center [680, 448] width 1360 height 896
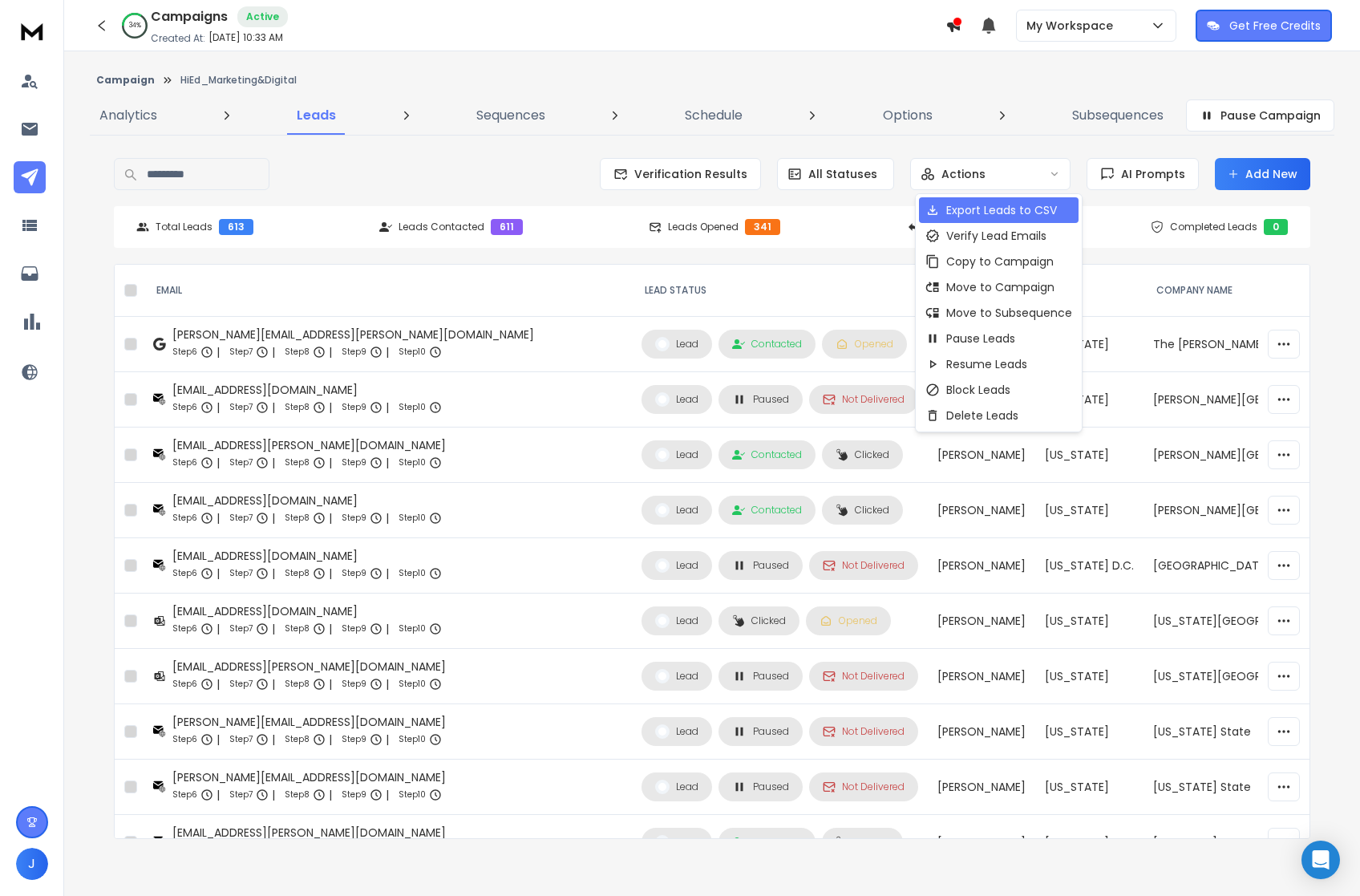
click at [1005, 210] on p "Export Leads to CSV" at bounding box center [1002, 210] width 111 height 16
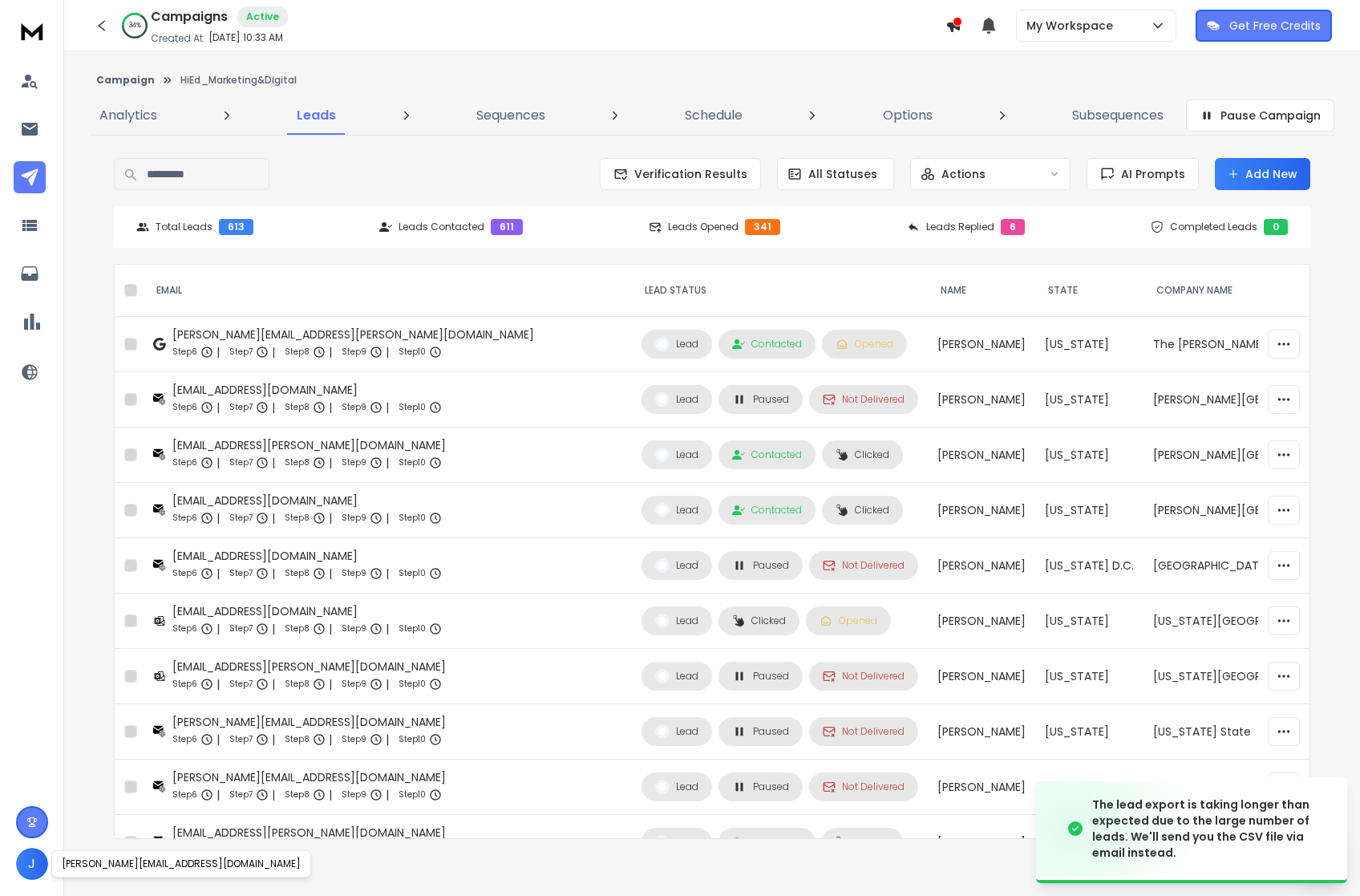
click at [32, 860] on span "J" at bounding box center [32, 864] width 32 height 32
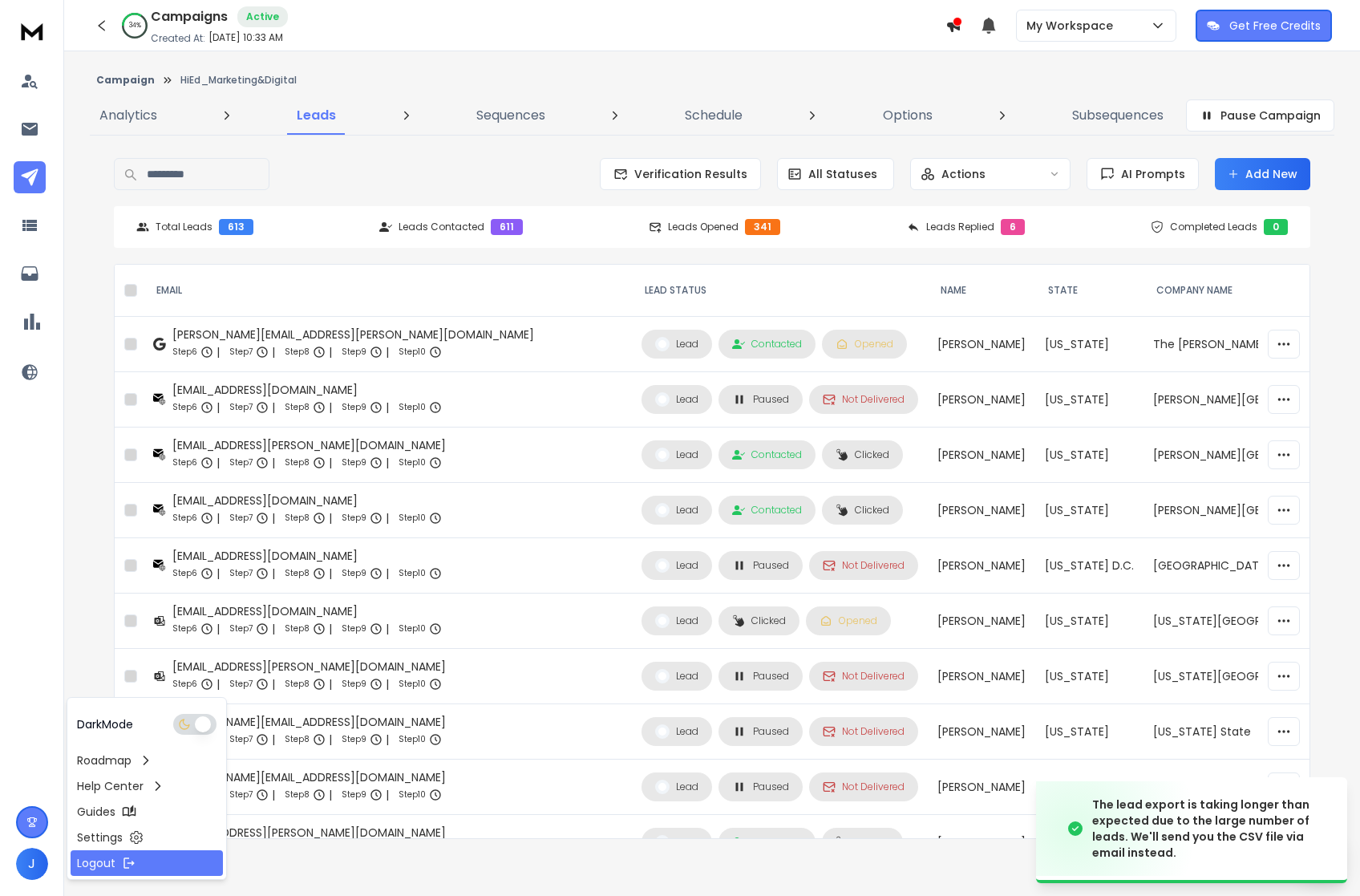
click at [303, 877] on div "Get only verified leads with our AI-powered Lead Finder, starting at $22/mo Try…" at bounding box center [680, 448] width 1360 height 896
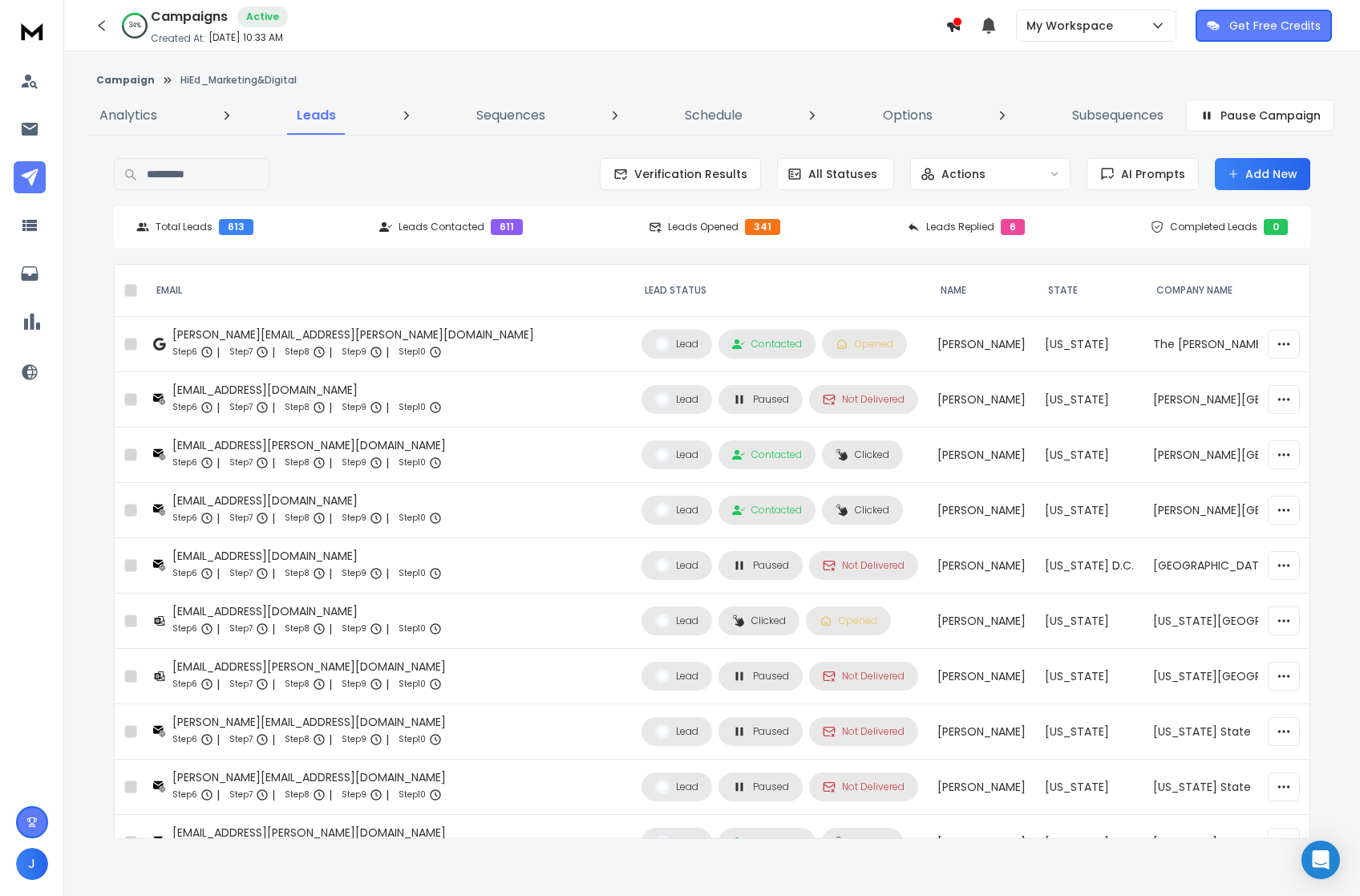
click at [23, 668] on div "J" at bounding box center [32, 448] width 64 height 896
click at [862, 175] on p "All Statuses" at bounding box center [842, 173] width 69 height 16
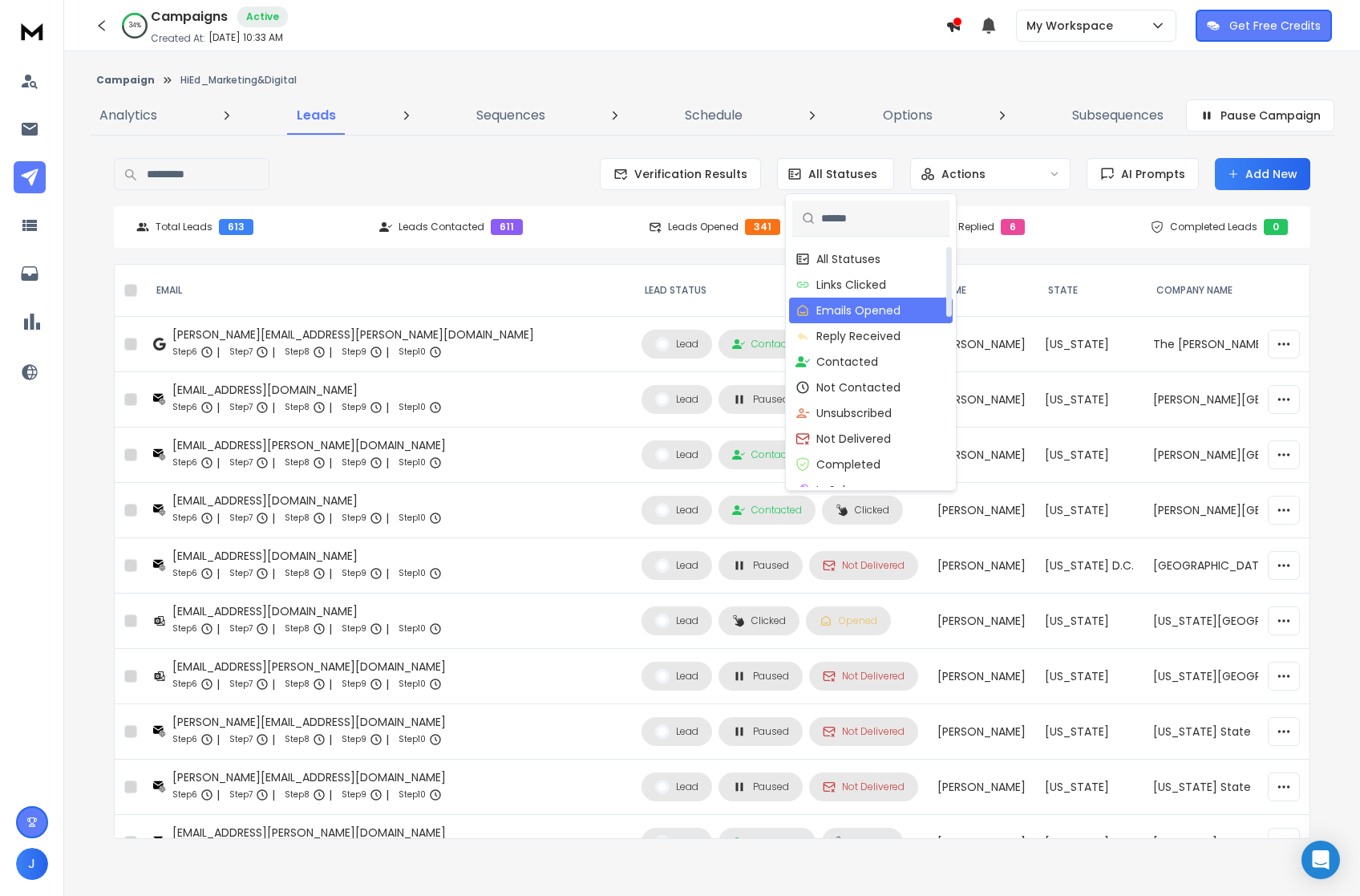
click at [828, 309] on p "Emails Opened" at bounding box center [859, 310] width 85 height 16
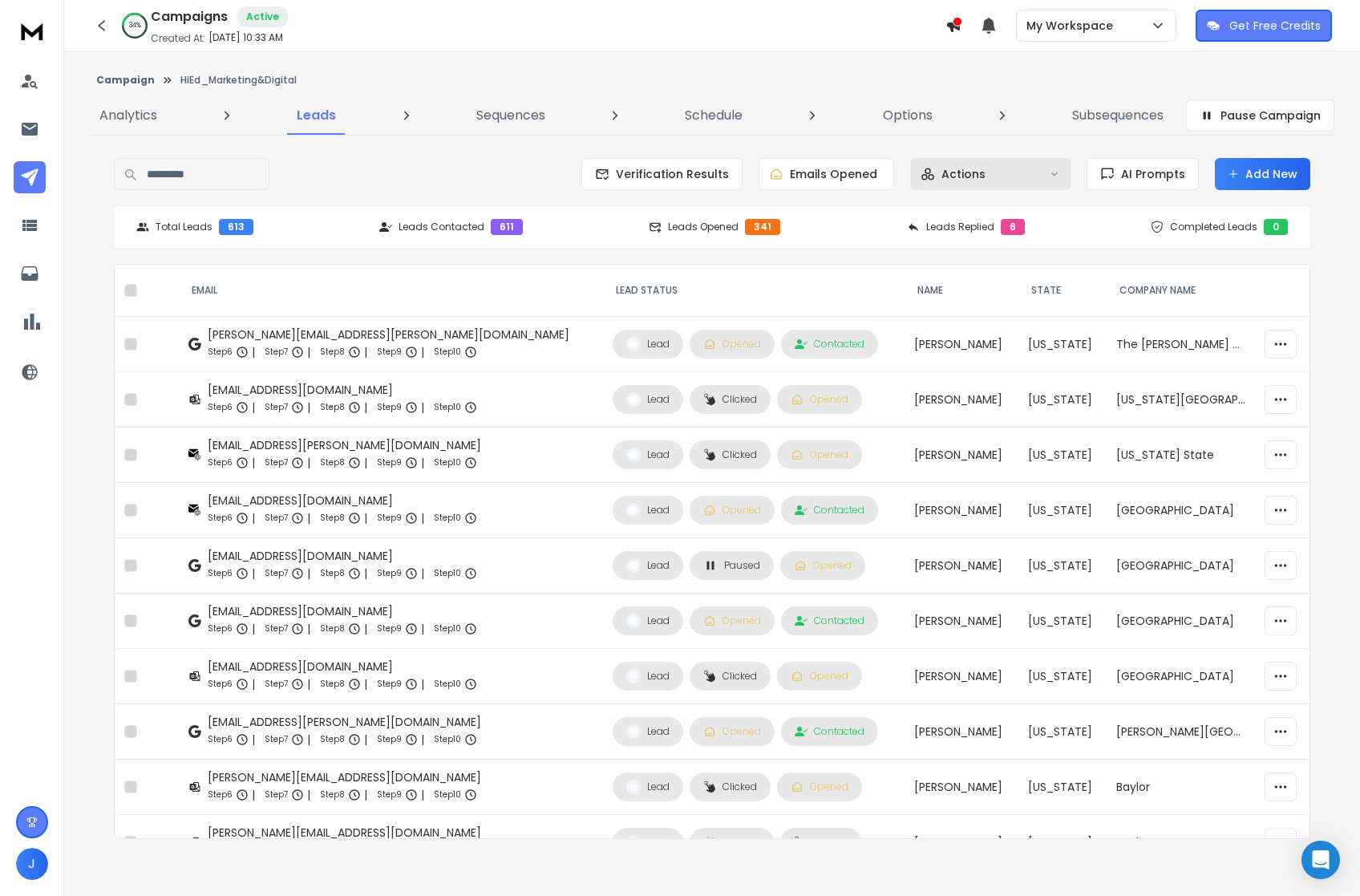
click at [986, 175] on p "Actions" at bounding box center [964, 173] width 44 height 16
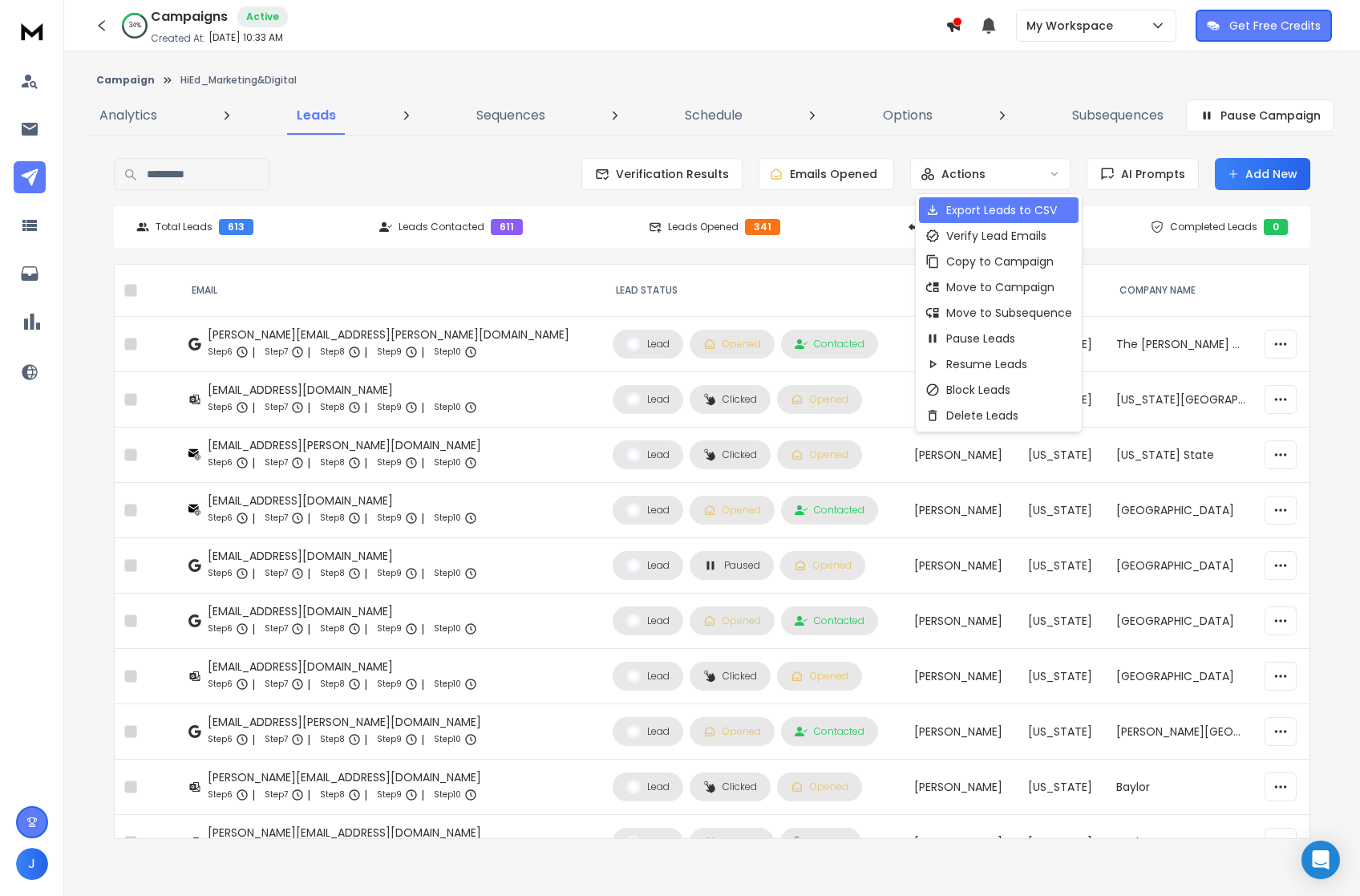
click at [971, 206] on p "Export Leads to CSV" at bounding box center [1002, 210] width 111 height 16
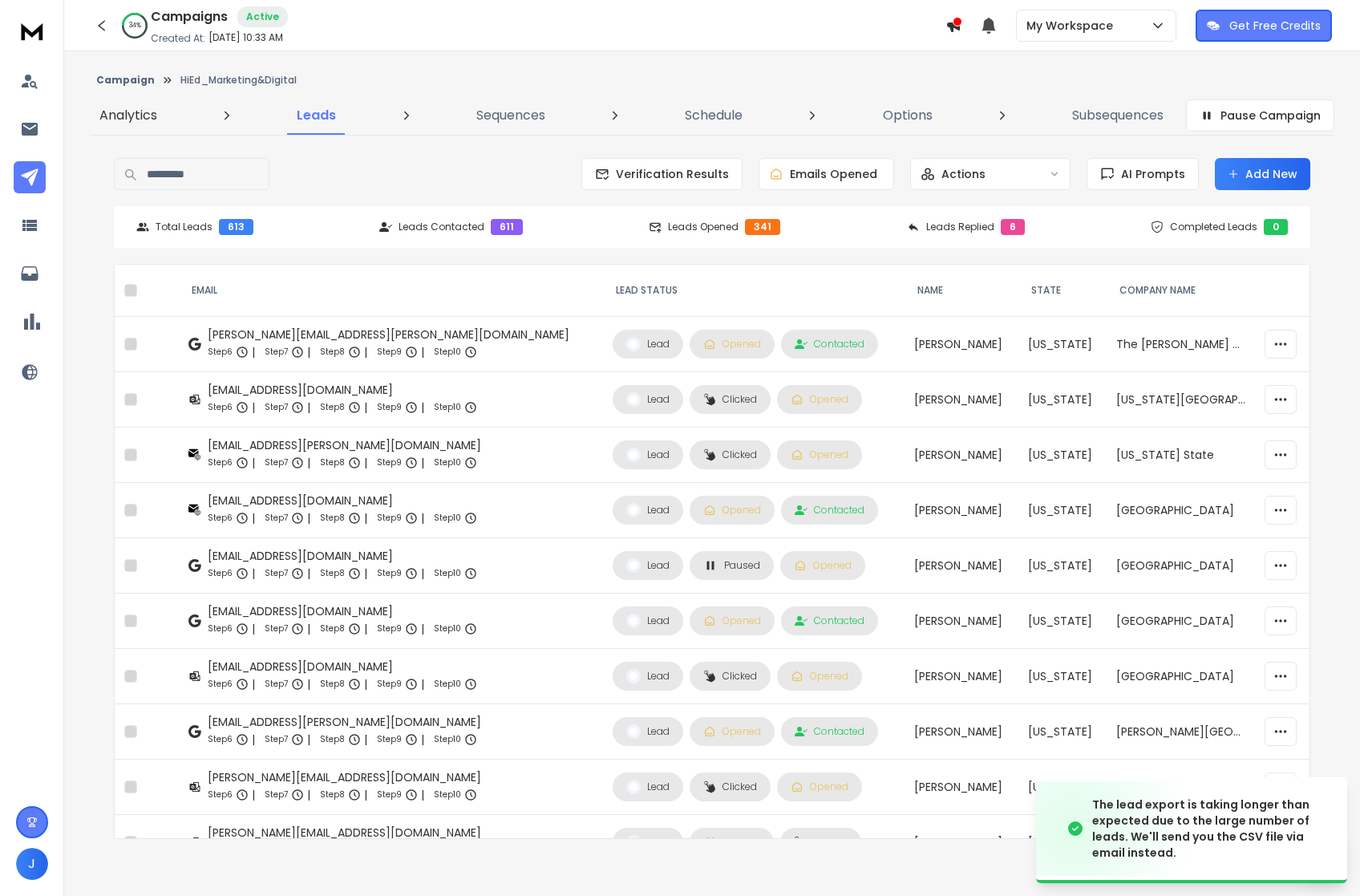
click at [125, 120] on p "Analytics" at bounding box center [128, 115] width 58 height 20
